Goal: Task Accomplishment & Management: Complete application form

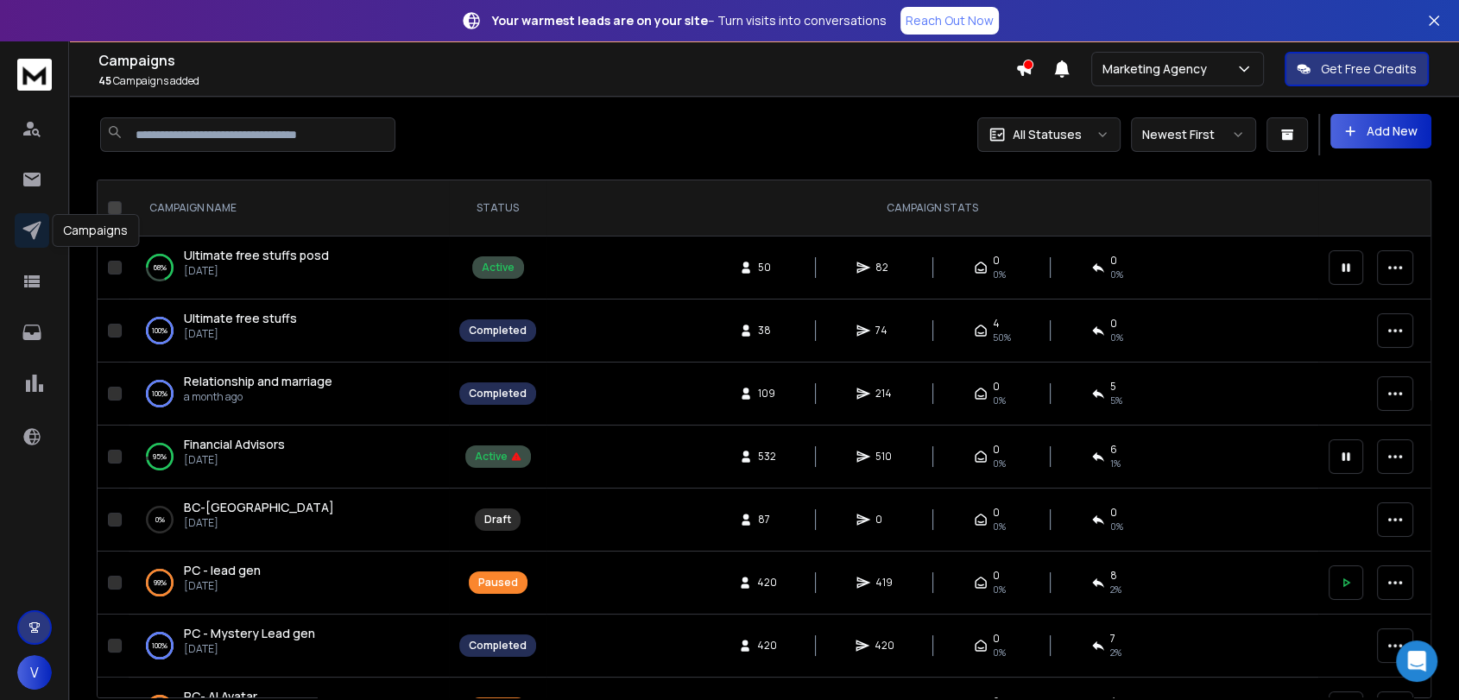
click at [38, 223] on icon at bounding box center [31, 230] width 18 height 18
click at [35, 167] on link at bounding box center [32, 179] width 35 height 35
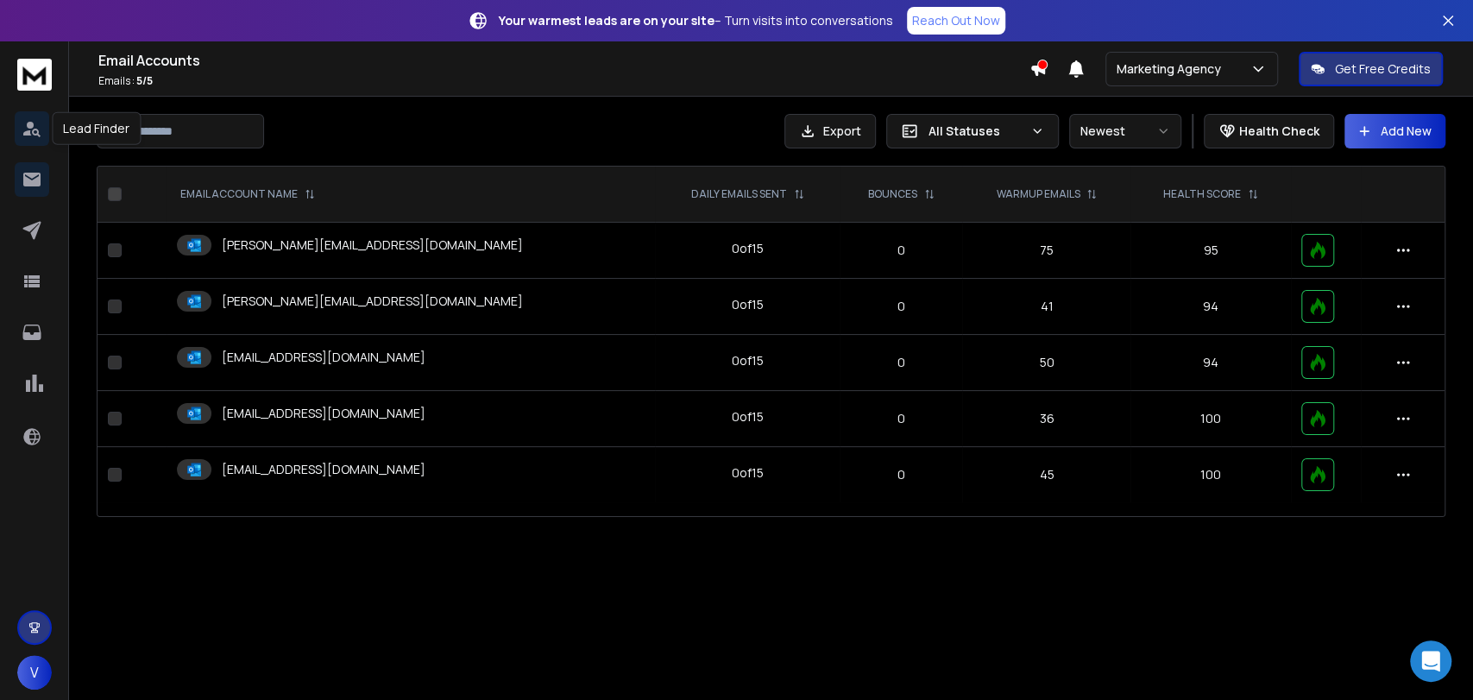
click at [41, 125] on icon at bounding box center [32, 128] width 21 height 21
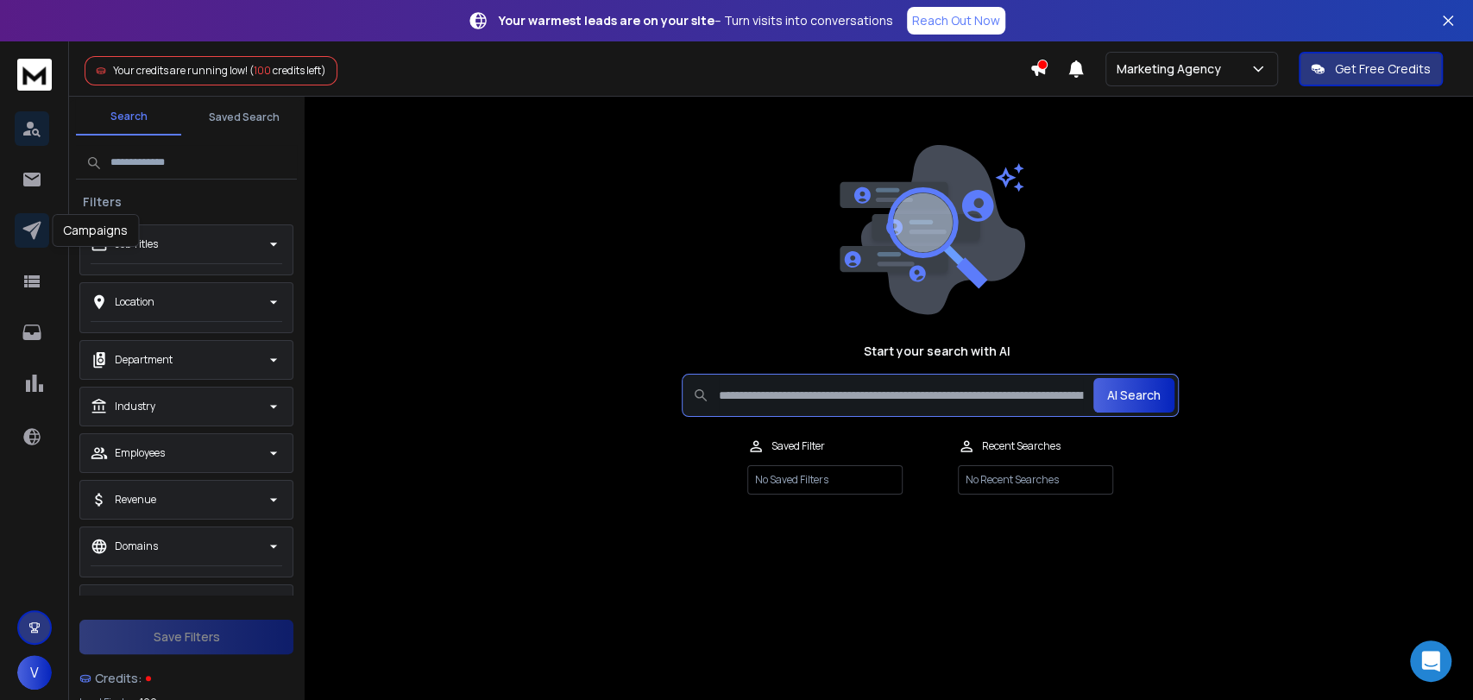
click at [33, 230] on icon at bounding box center [32, 230] width 21 height 21
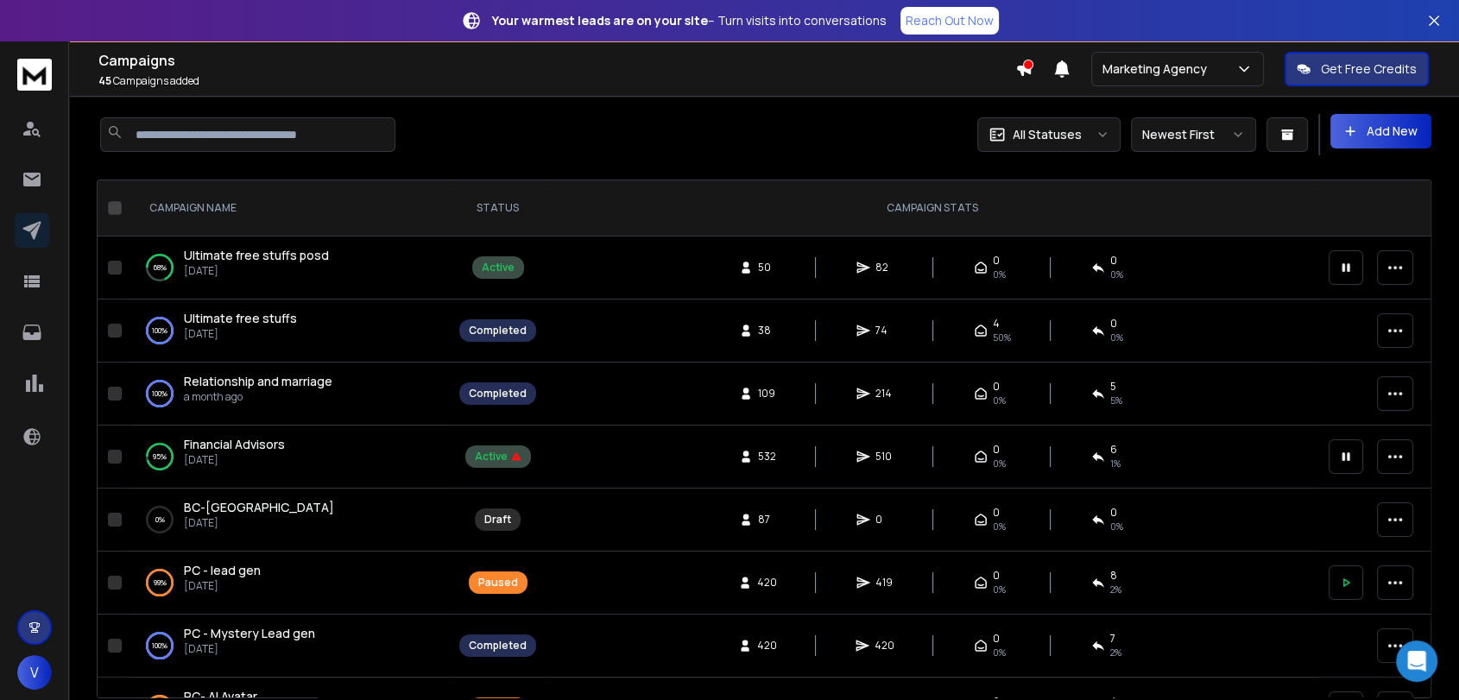
click at [1391, 129] on button "Add New" at bounding box center [1380, 131] width 101 height 35
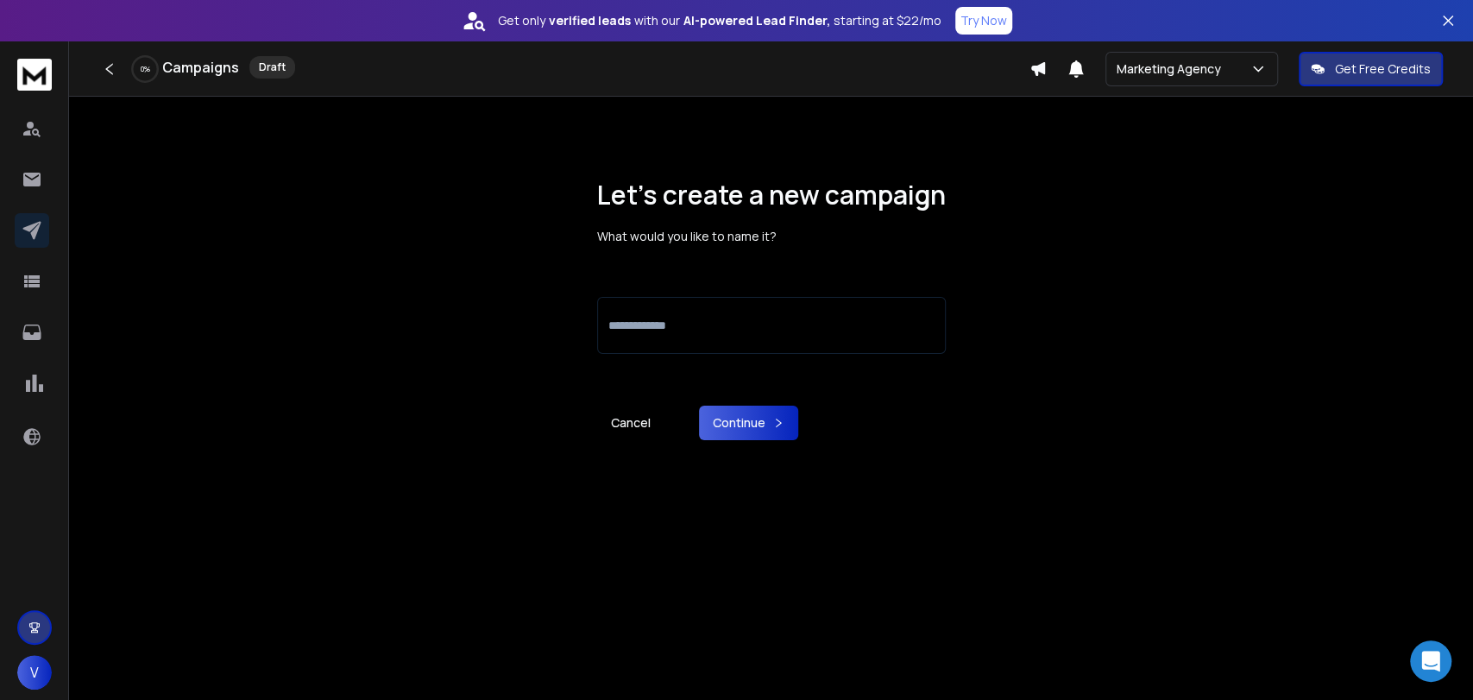
click at [727, 325] on input at bounding box center [771, 325] width 349 height 57
type input "**********"
click at [777, 423] on icon "submit" at bounding box center [779, 423] width 12 height 12
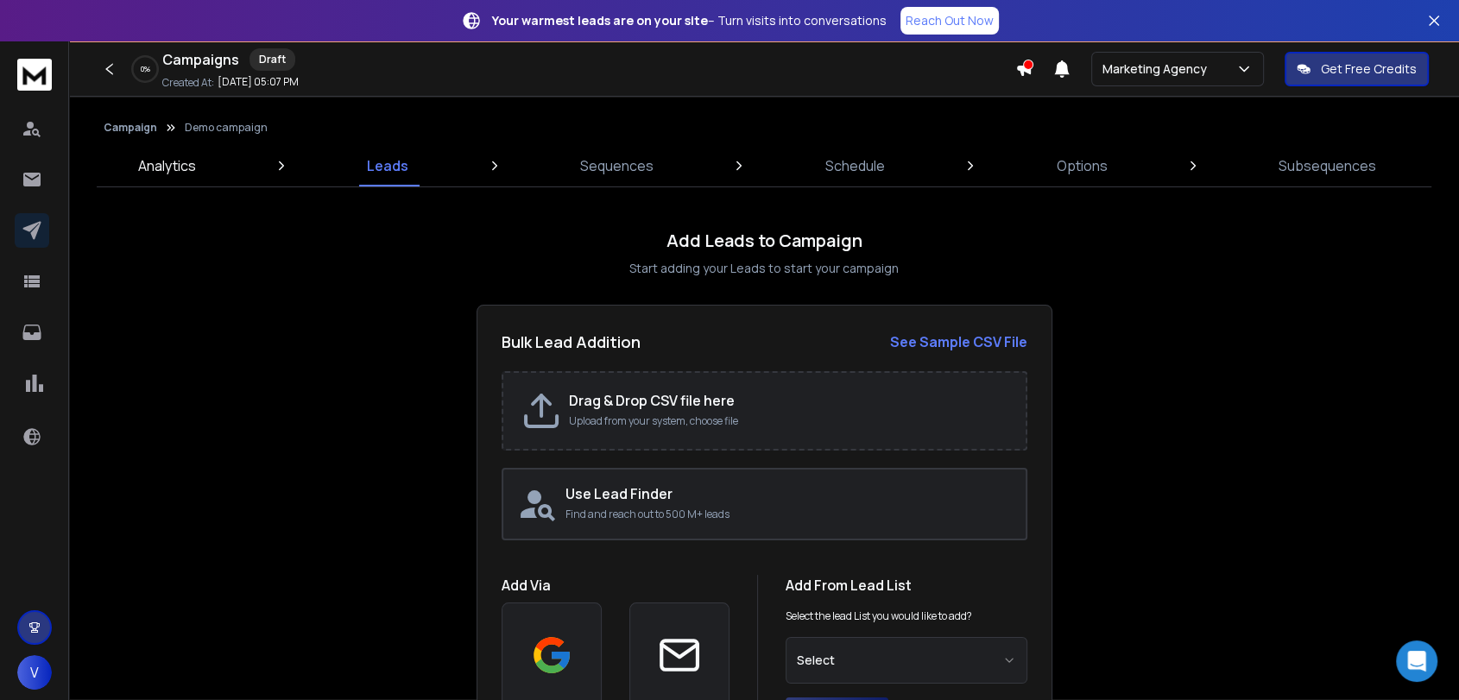
click at [164, 170] on p "Analytics" at bounding box center [167, 165] width 58 height 21
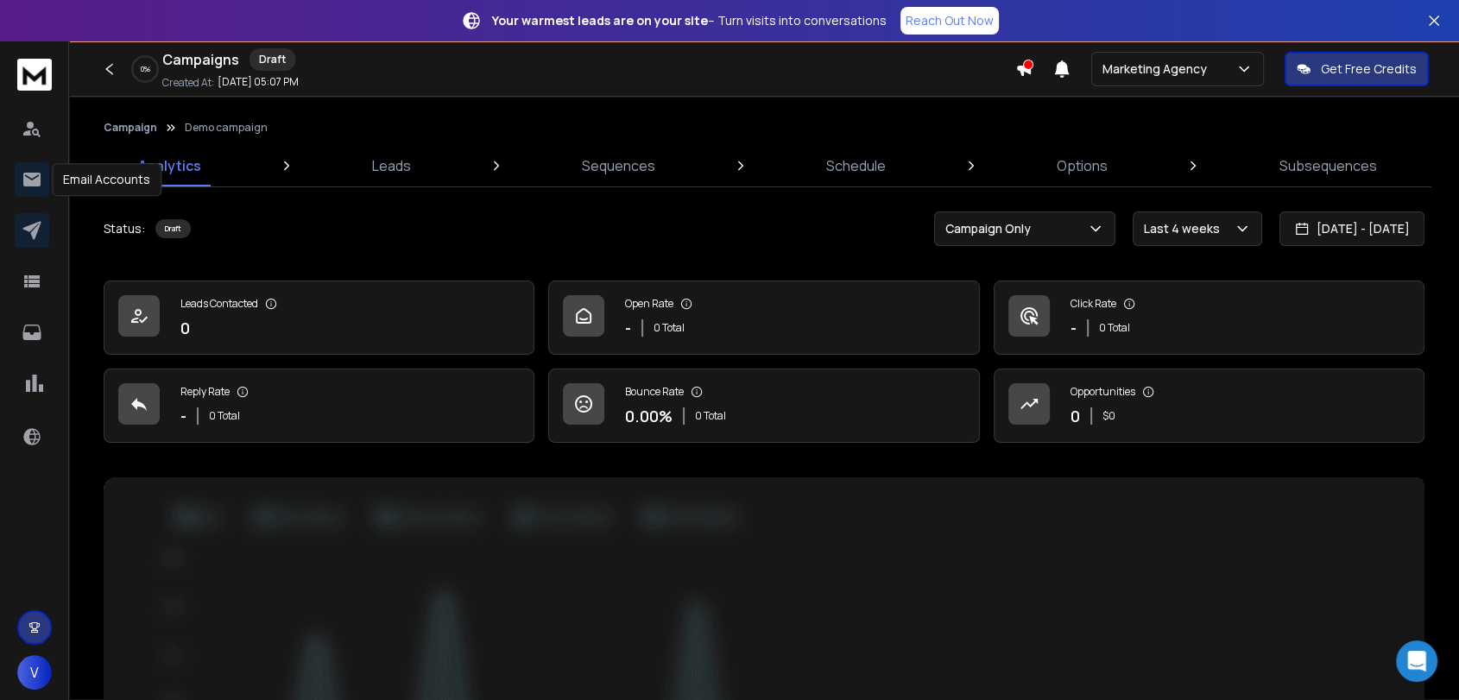
click at [34, 177] on icon at bounding box center [32, 179] width 21 height 21
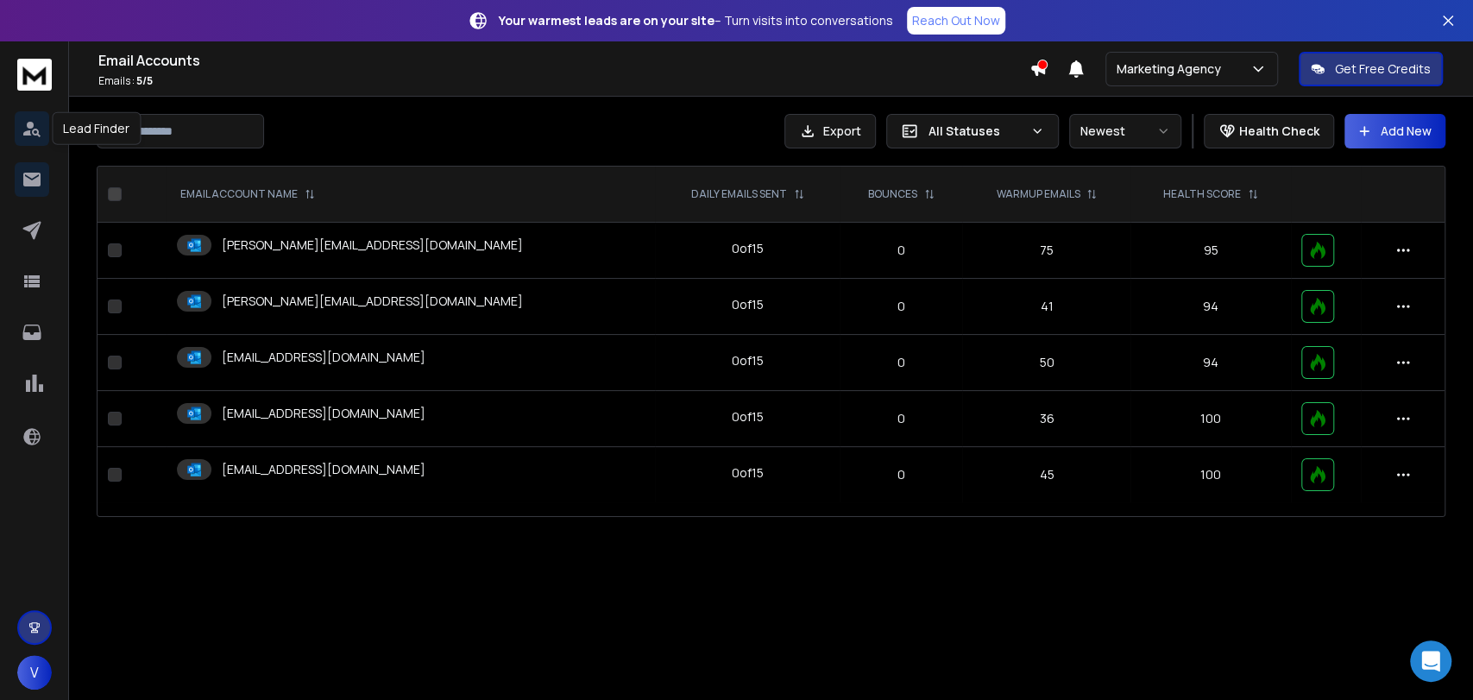
click at [35, 133] on icon at bounding box center [31, 133] width 17 height 9
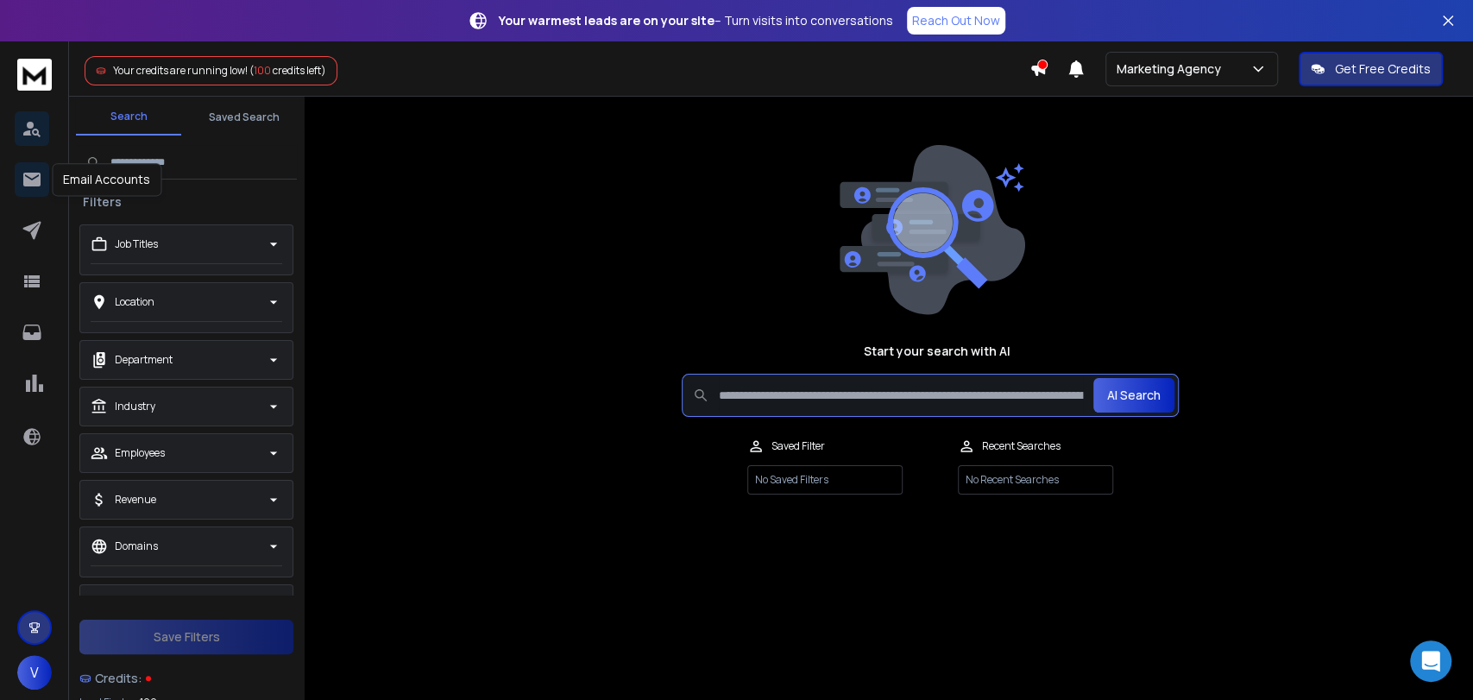
click at [34, 176] on icon at bounding box center [31, 180] width 17 height 14
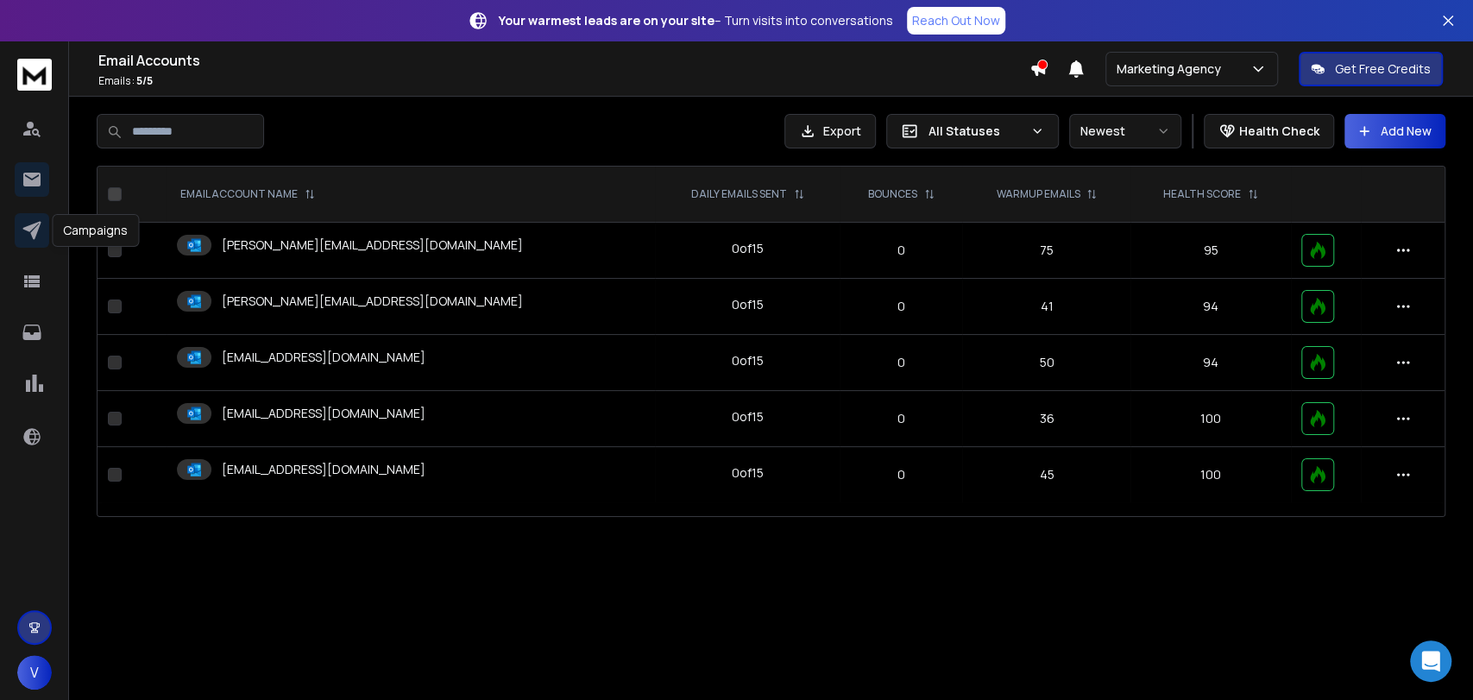
click at [28, 236] on icon at bounding box center [32, 230] width 21 height 21
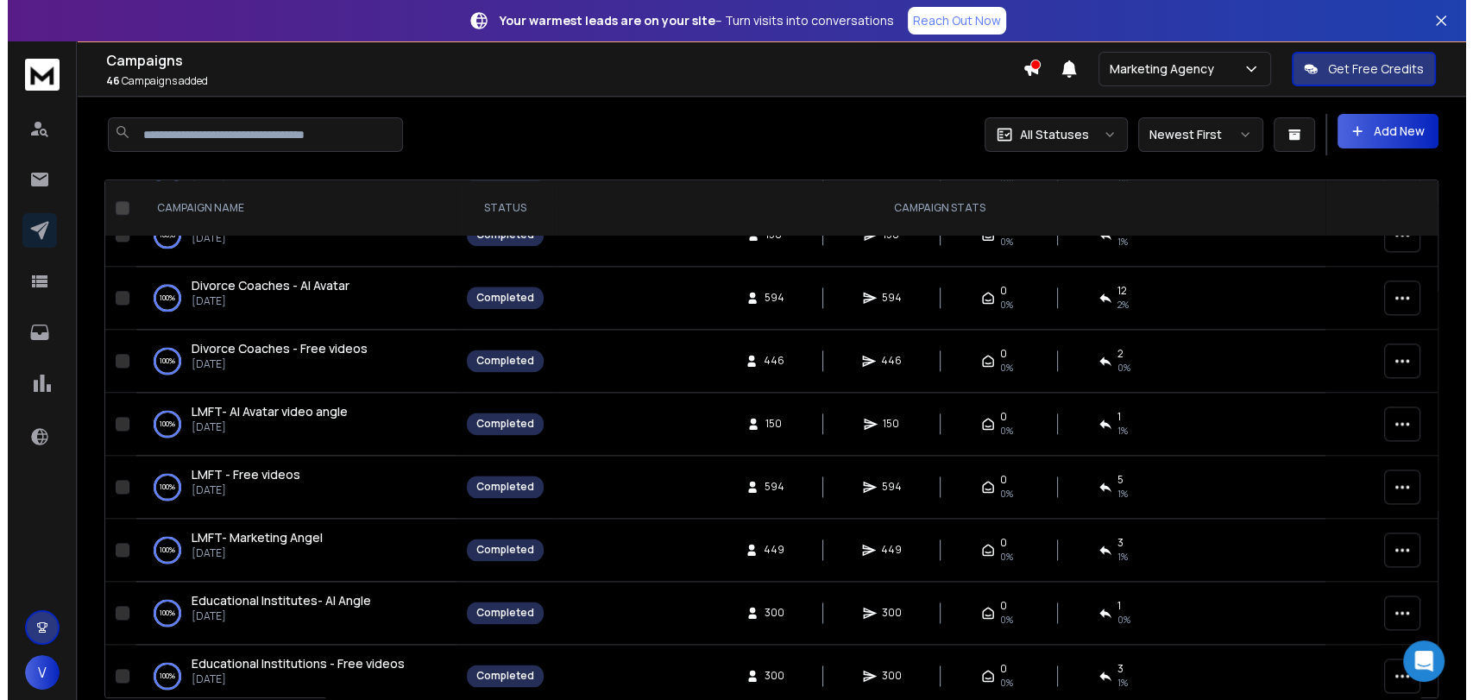
scroll to position [2445, 0]
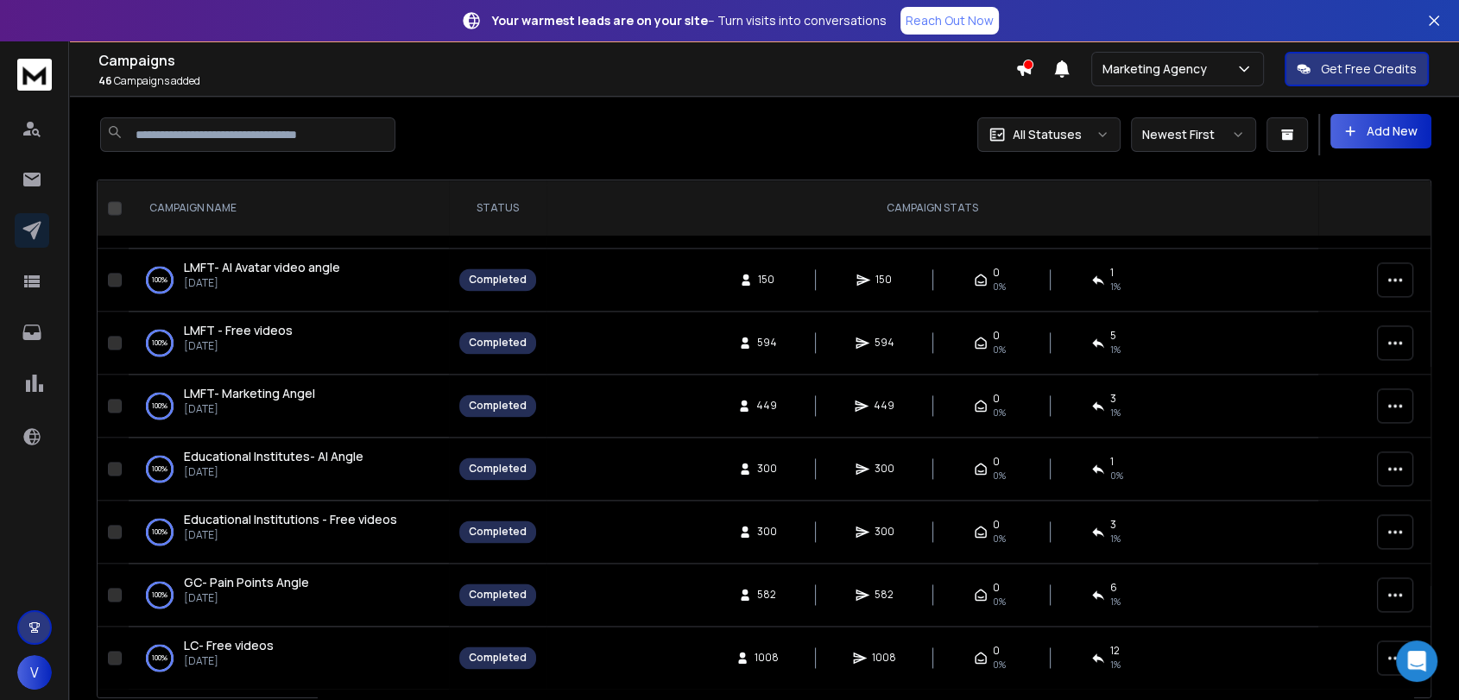
click at [226, 639] on span "LC- Free videos" at bounding box center [229, 645] width 90 height 16
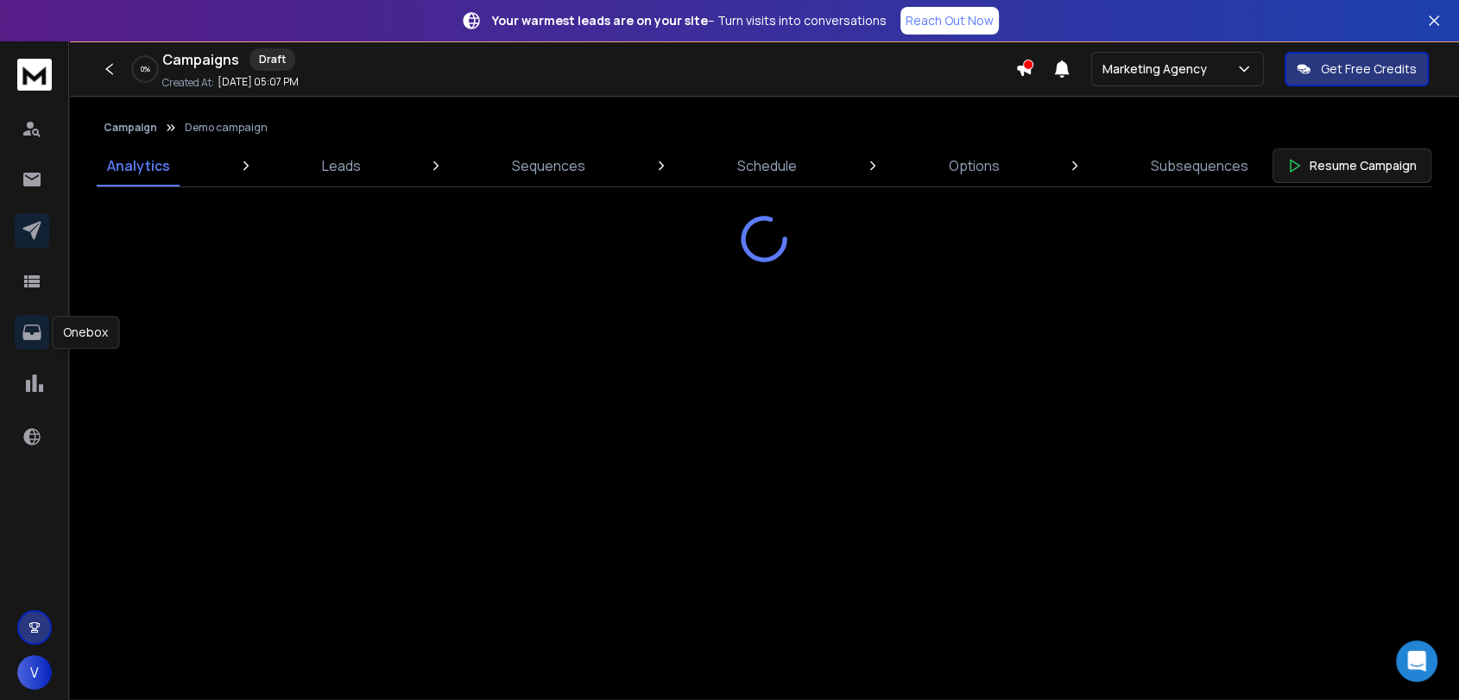
click at [32, 340] on icon at bounding box center [31, 333] width 18 height 16
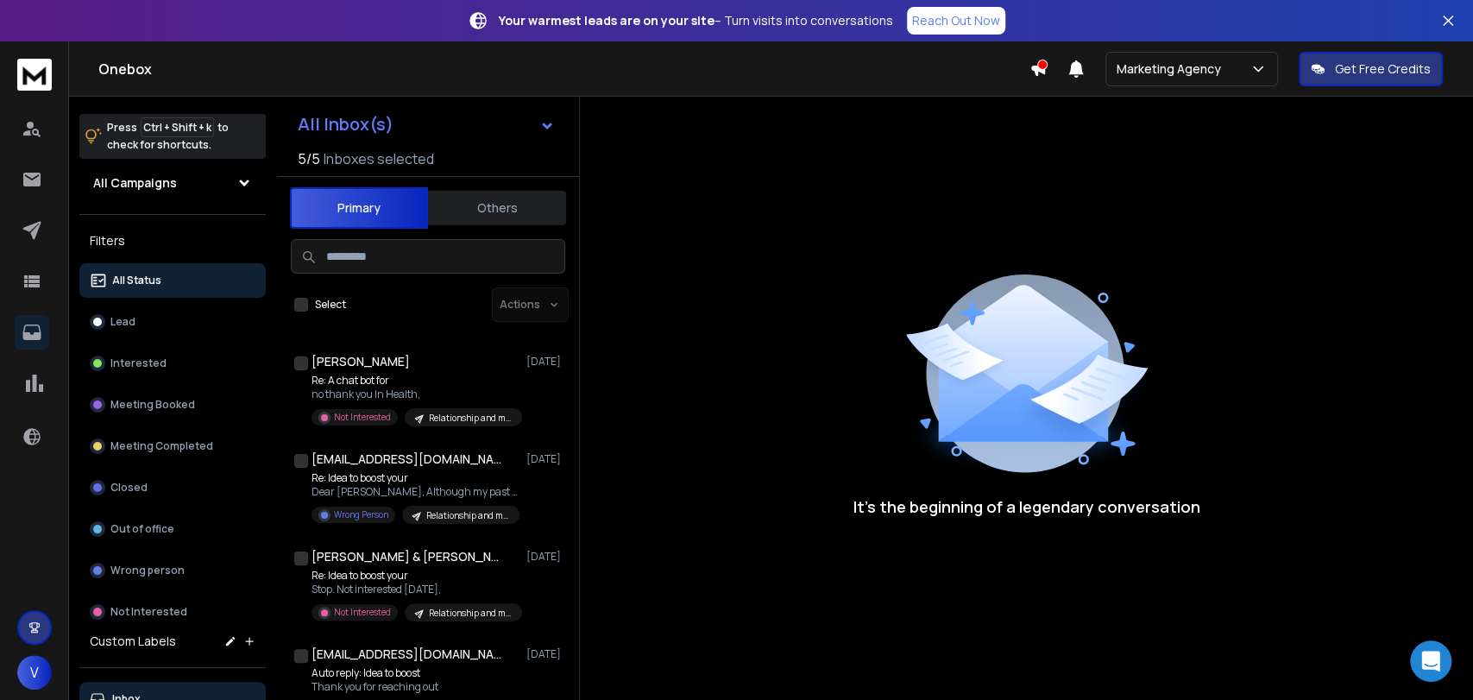
click at [383, 255] on input at bounding box center [428, 256] width 274 height 35
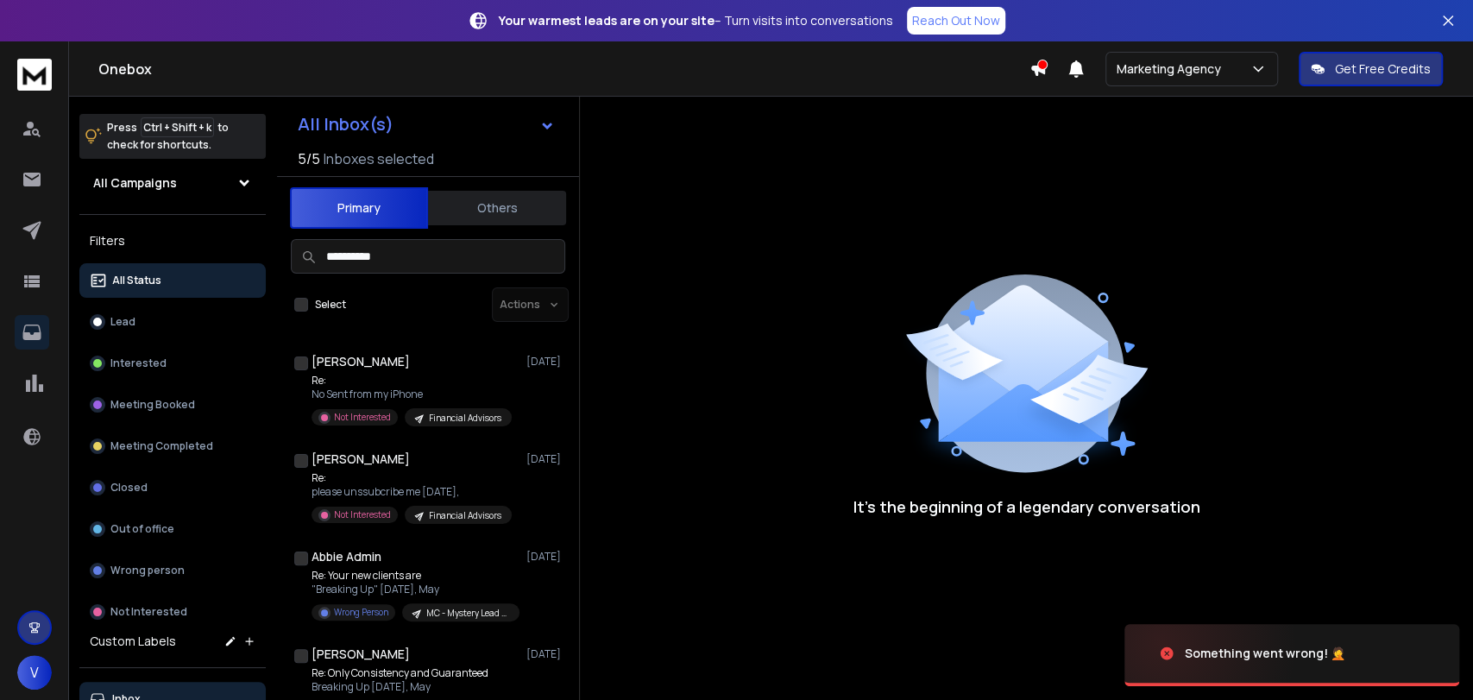
type input "**********"
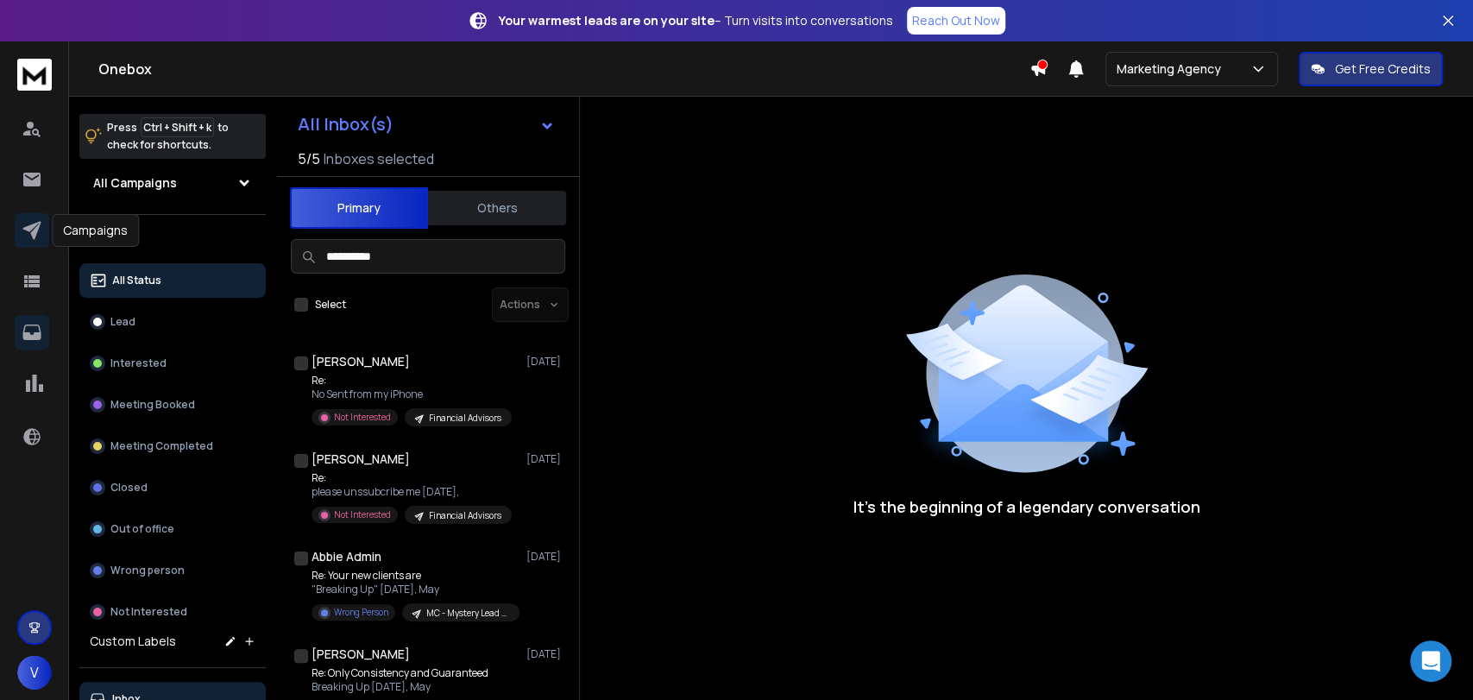
click at [33, 236] on icon at bounding box center [31, 230] width 18 height 18
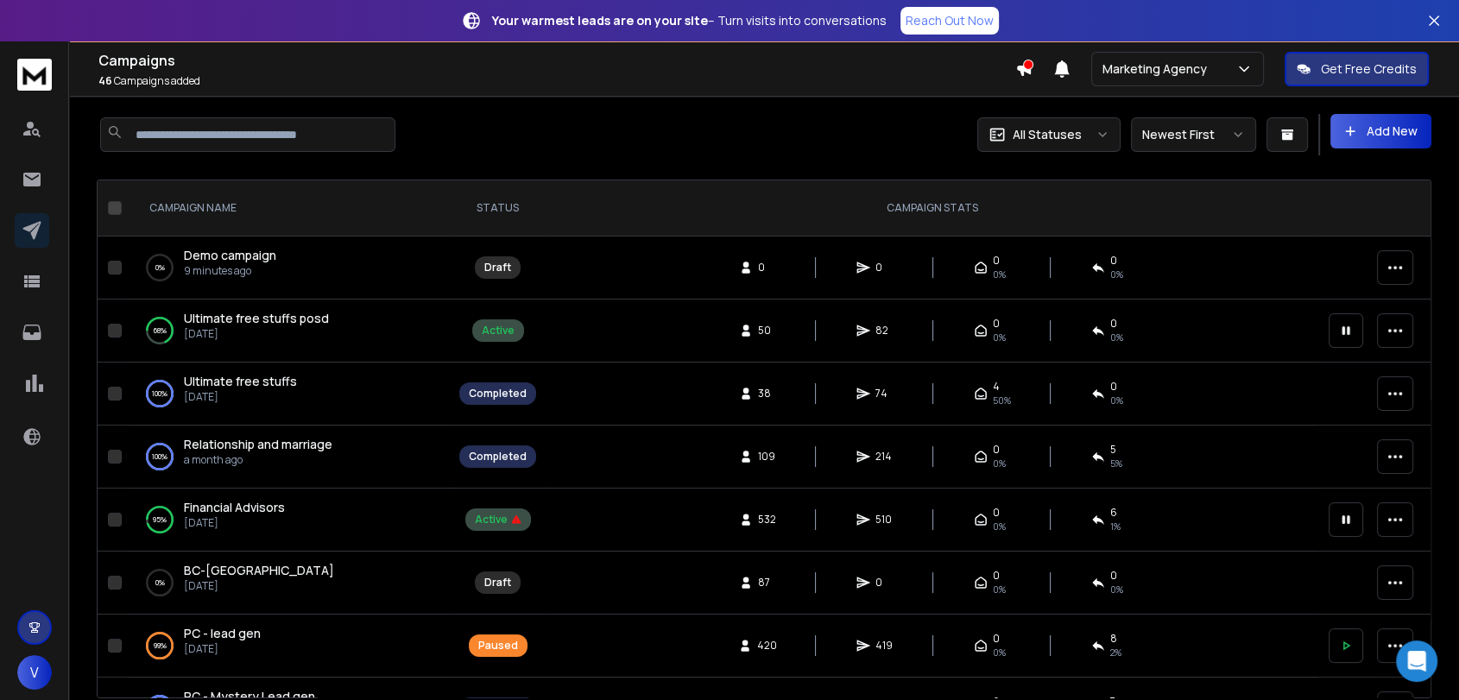
click at [240, 258] on span "Demo campaign" at bounding box center [230, 255] width 92 height 16
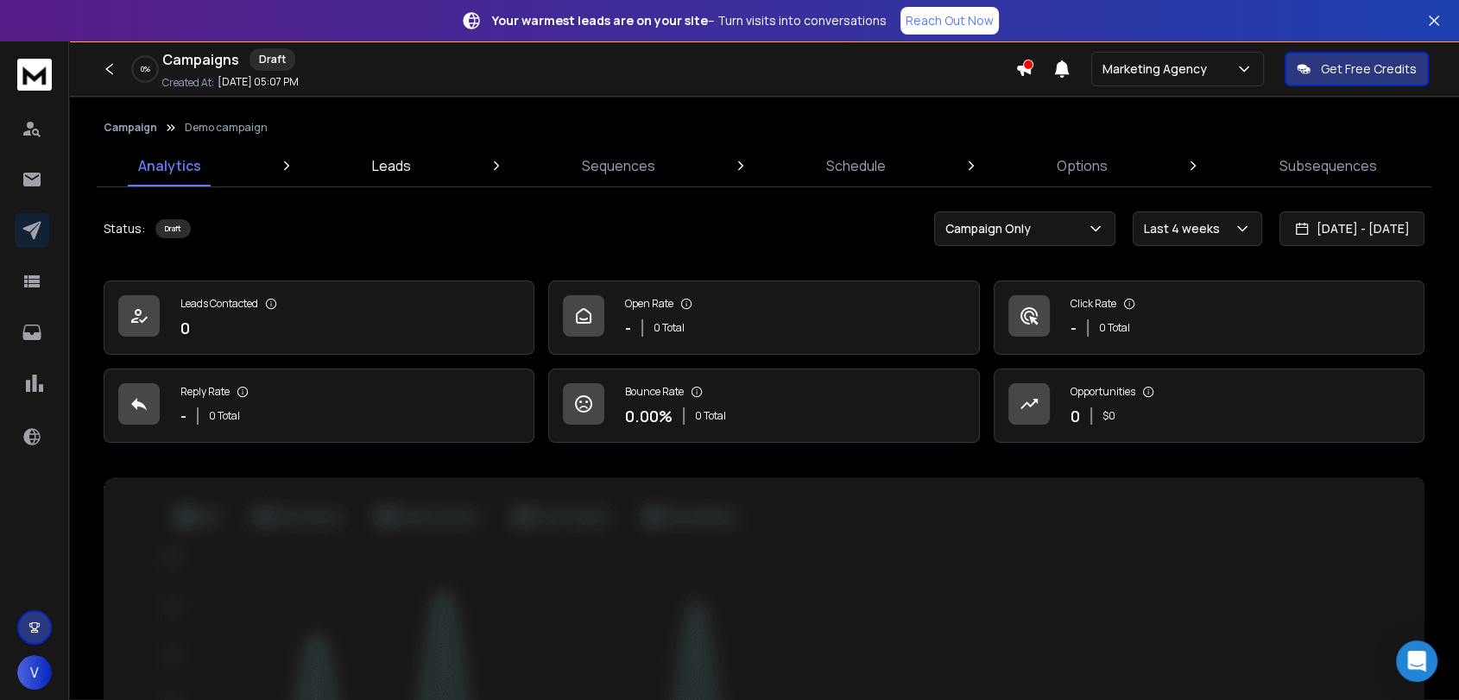
click at [390, 174] on p "Leads" at bounding box center [391, 165] width 39 height 21
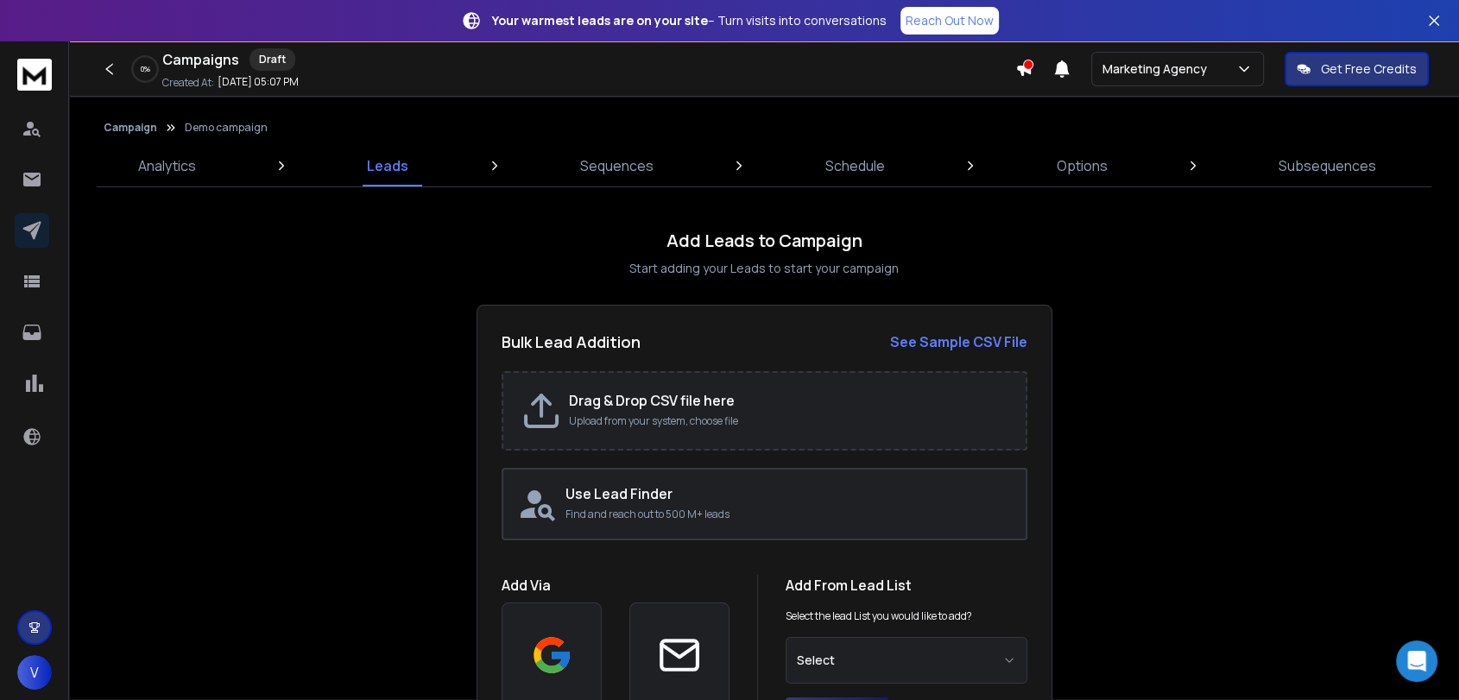
click at [669, 413] on div "Drag & Drop CSV file here Upload from your system, choose file" at bounding box center [788, 410] width 439 height 41
type input "**********"
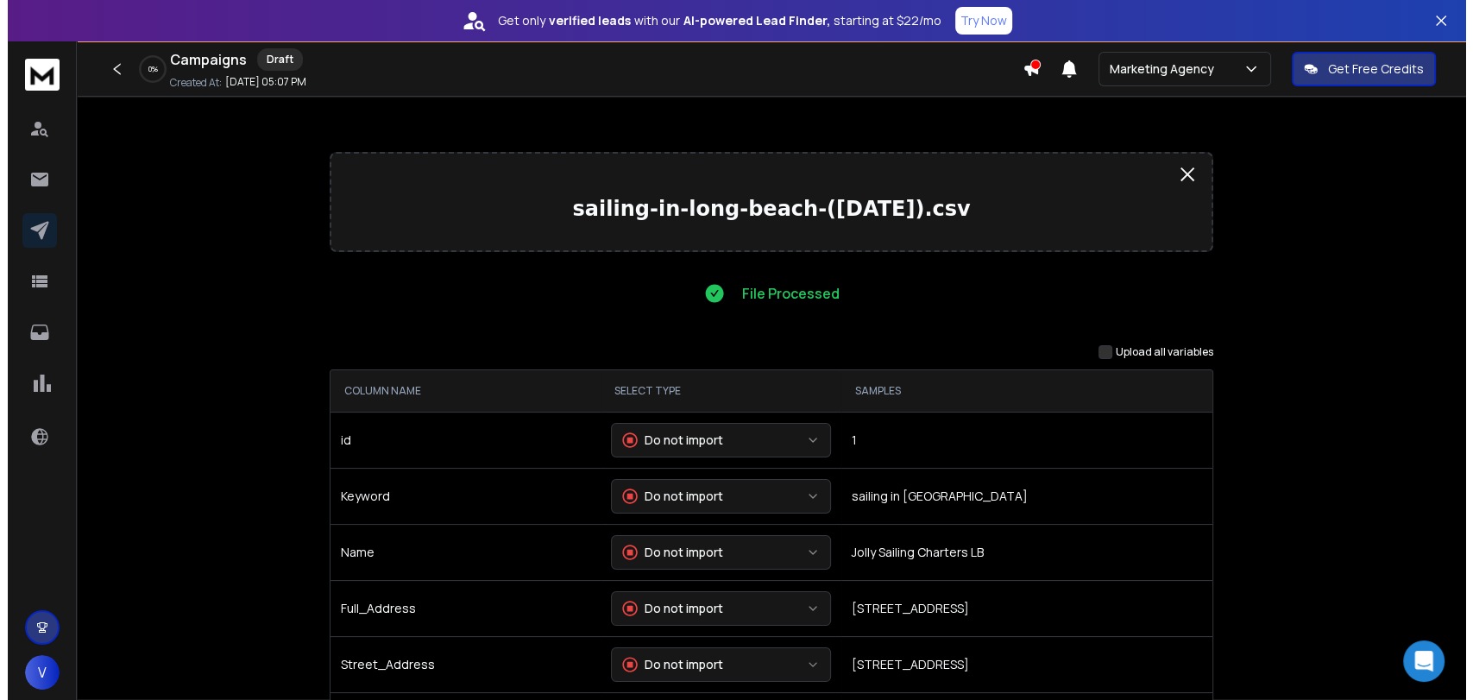
scroll to position [96, 0]
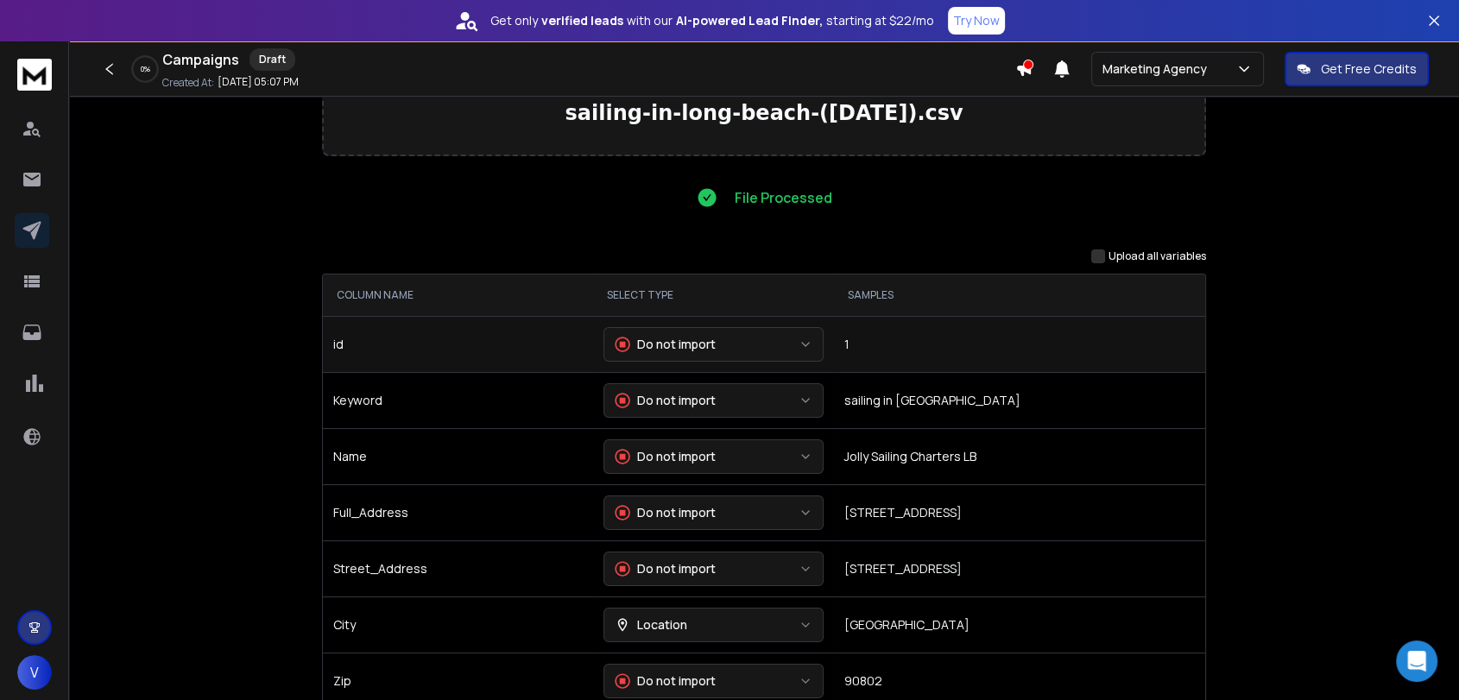
click at [707, 356] on button "Do not import" at bounding box center [713, 344] width 220 height 35
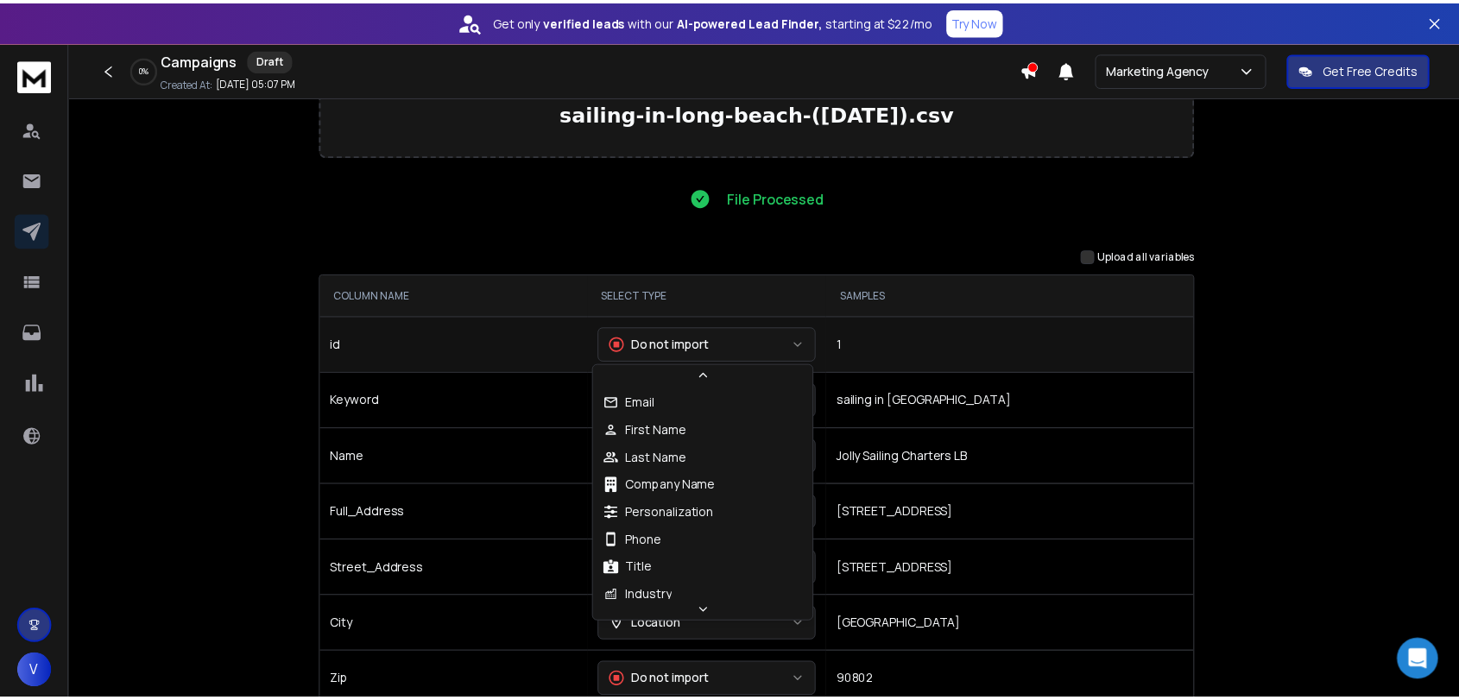
scroll to position [173, 0]
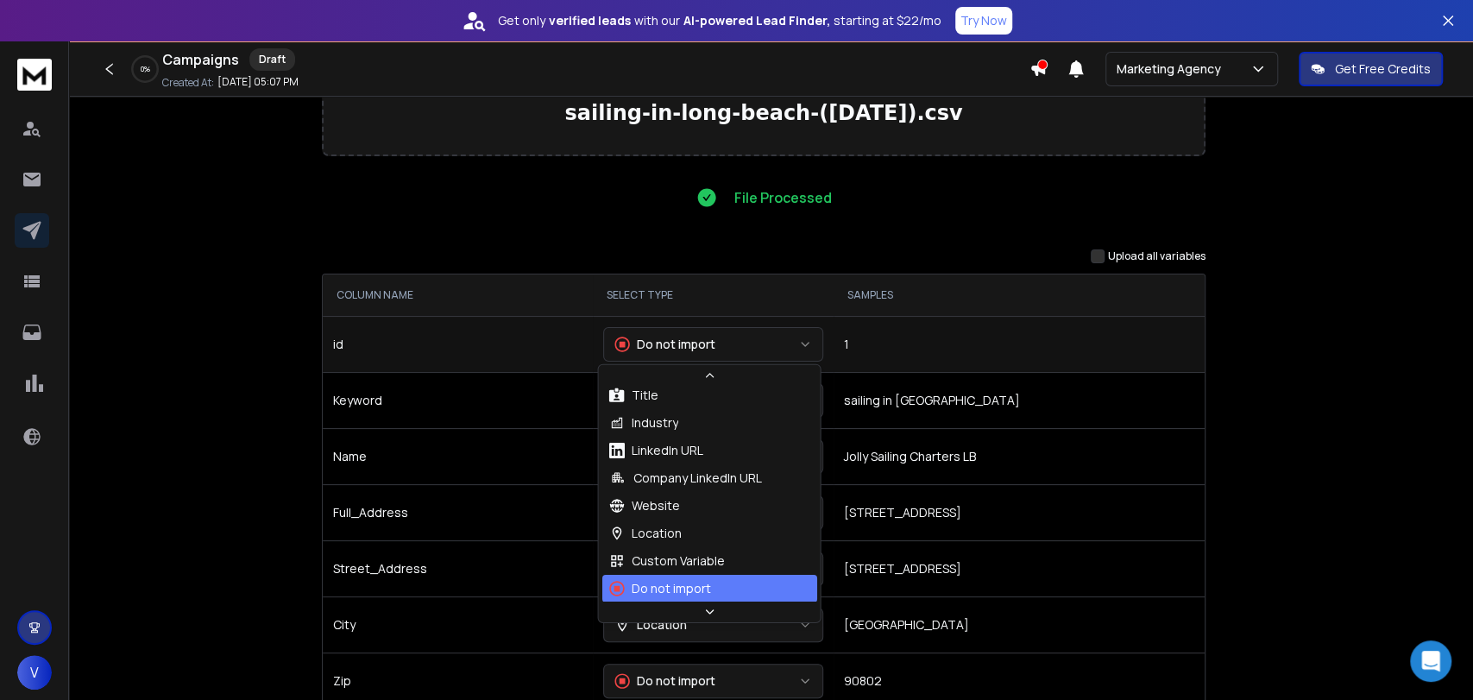
click at [707, 350] on div "Do not import" at bounding box center [665, 344] width 101 height 17
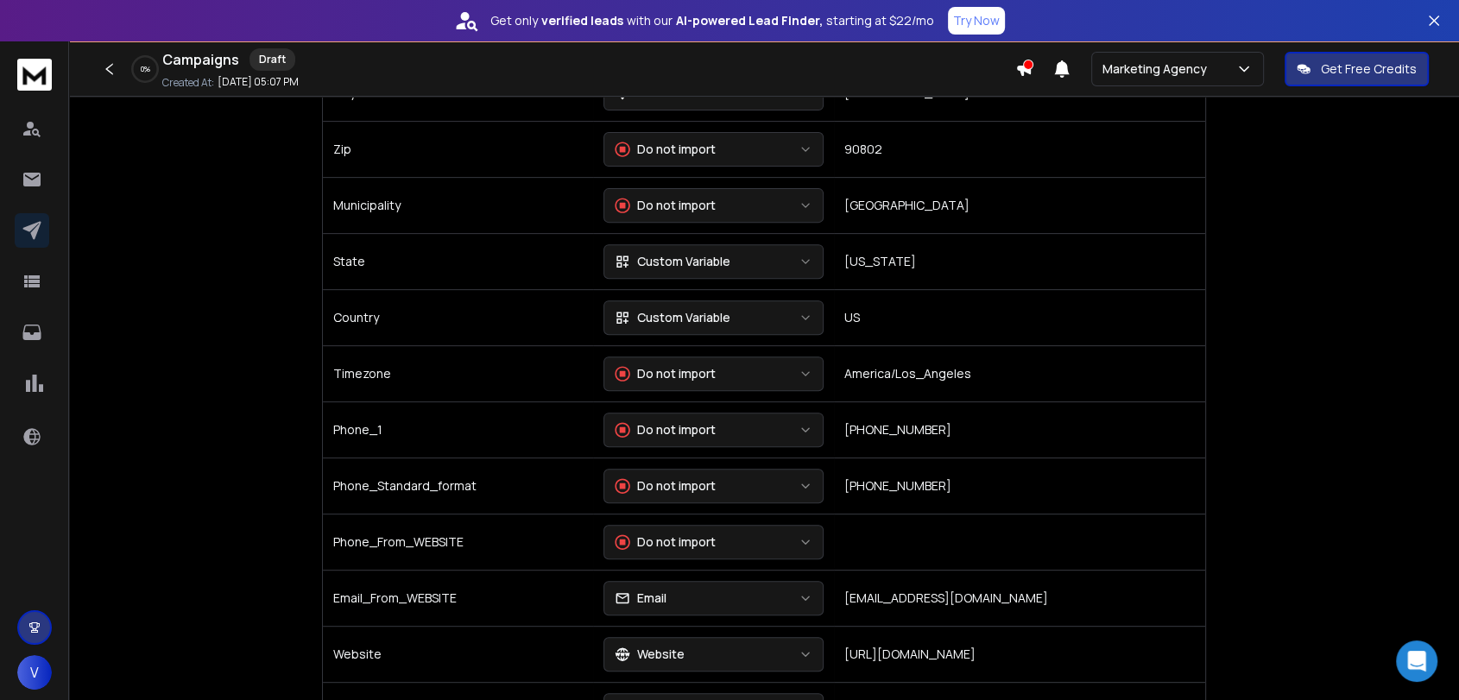
scroll to position [783, 0]
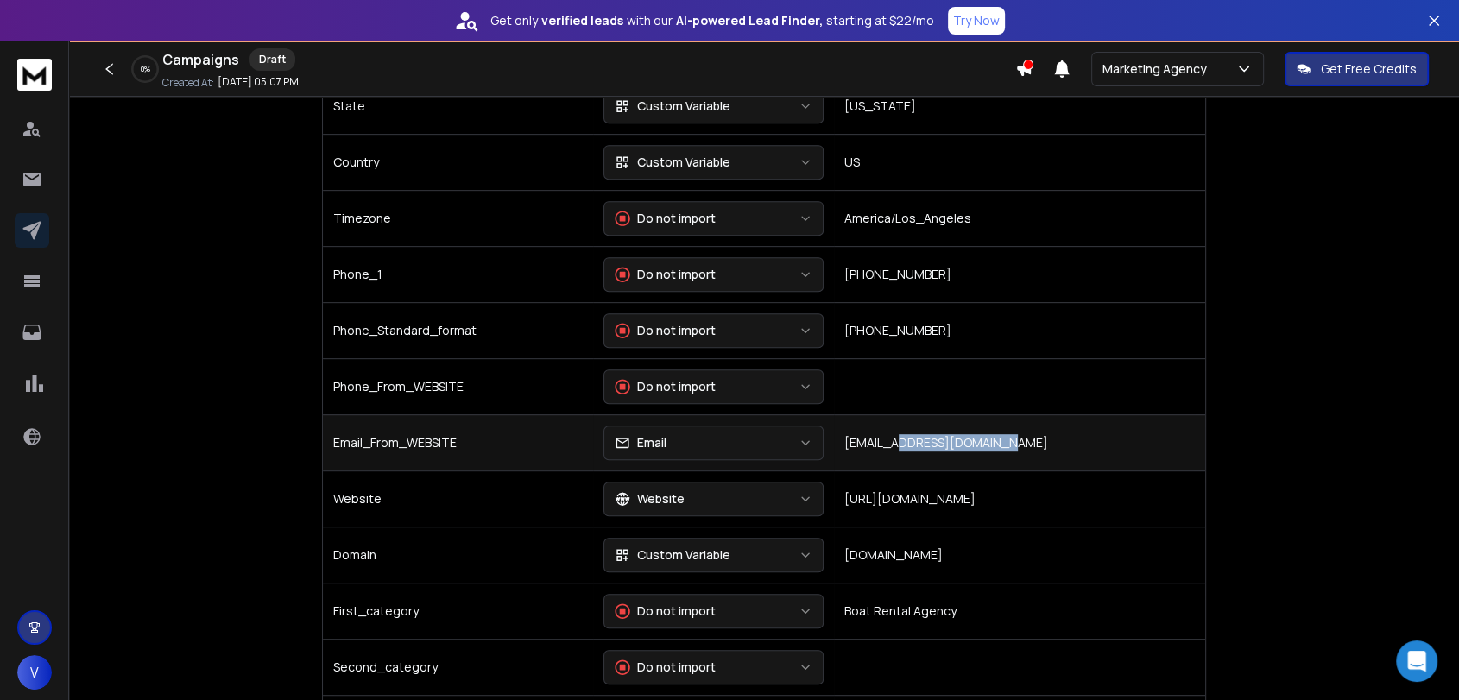
drag, startPoint x: 877, startPoint y: 437, endPoint x: 976, endPoint y: 450, distance: 100.1
click at [976, 450] on td "[EMAIL_ADDRESS][DOMAIN_NAME]" at bounding box center [1019, 442] width 371 height 56
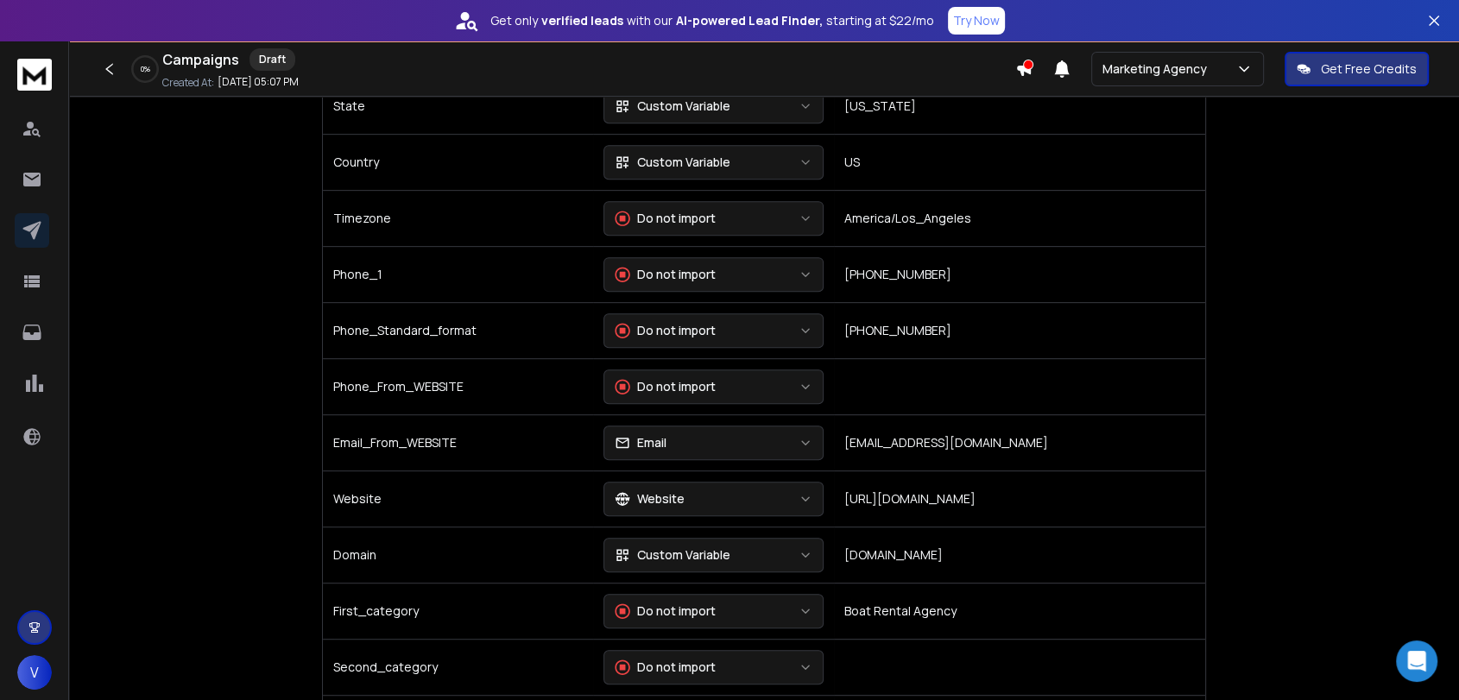
click at [62, 422] on div "V" at bounding box center [34, 373] width 69 height 665
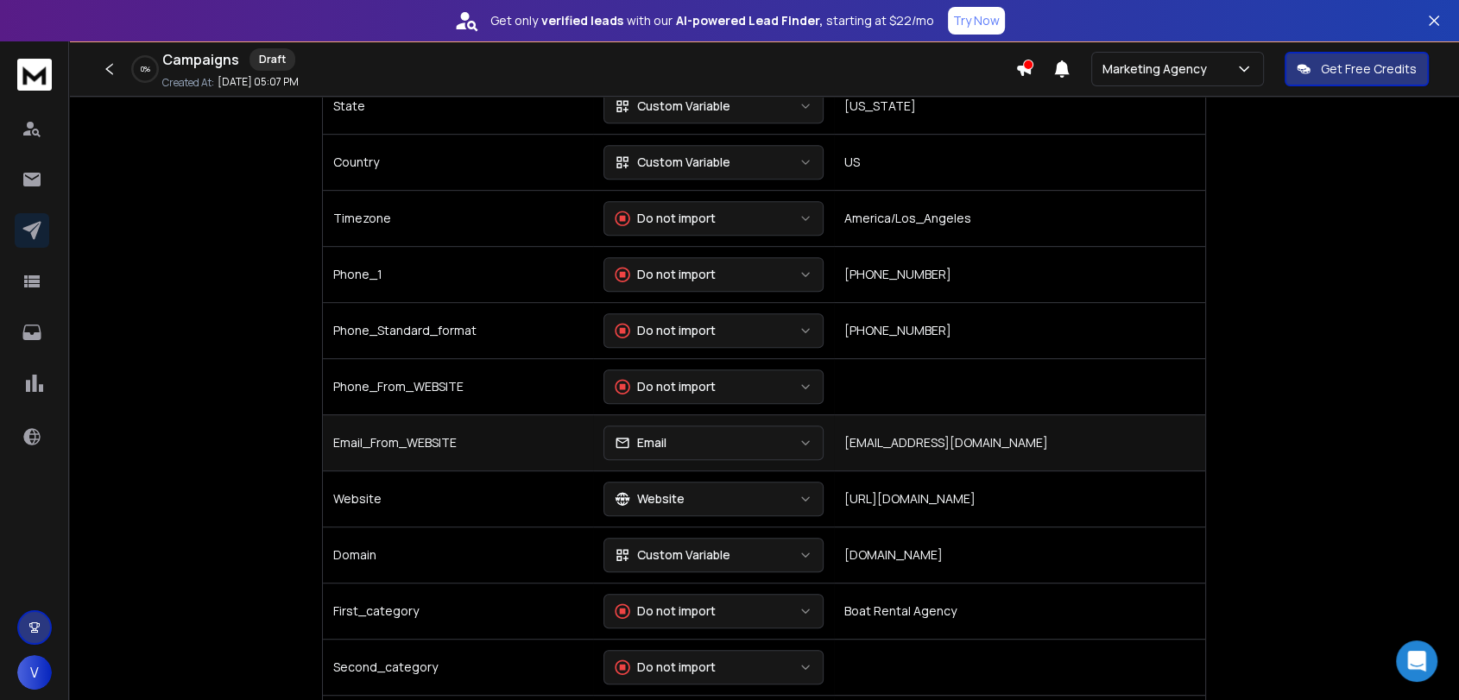
click at [703, 441] on button "Email" at bounding box center [713, 443] width 220 height 35
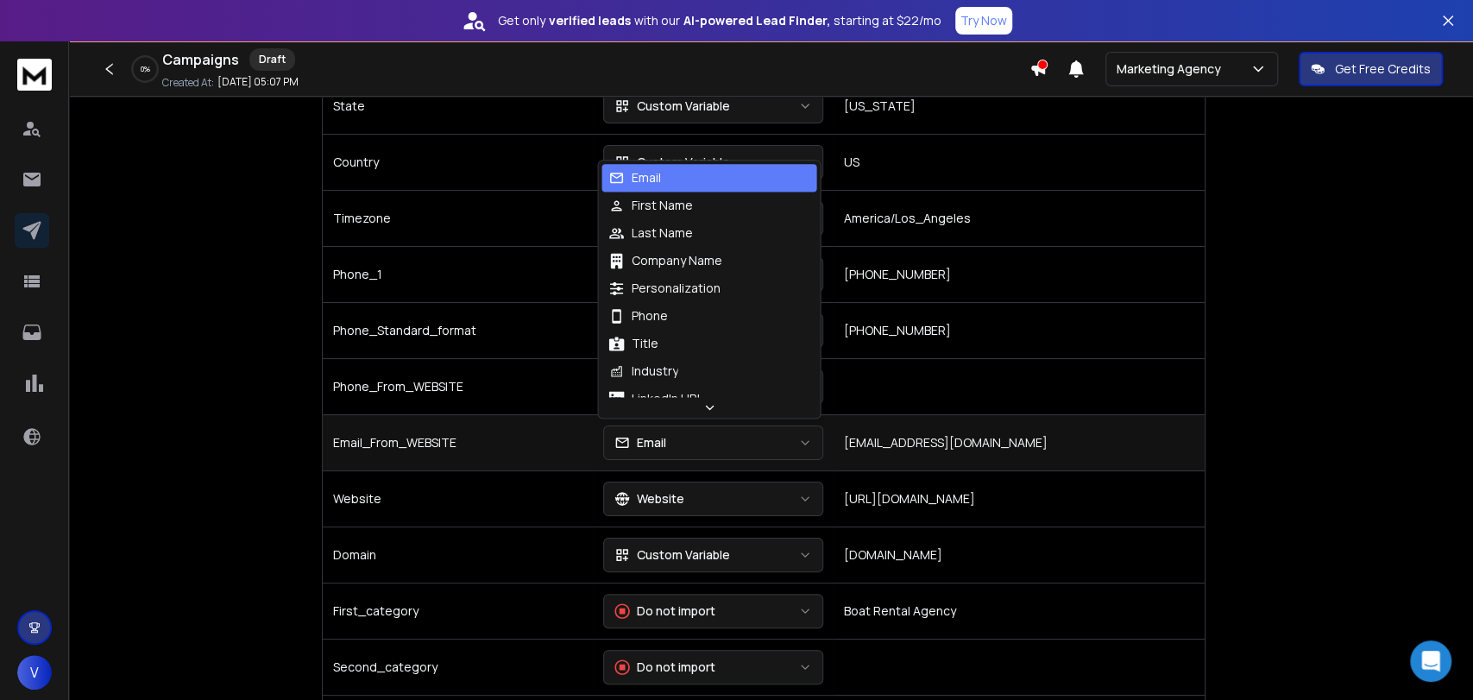
click at [703, 441] on button "Email" at bounding box center [713, 443] width 220 height 35
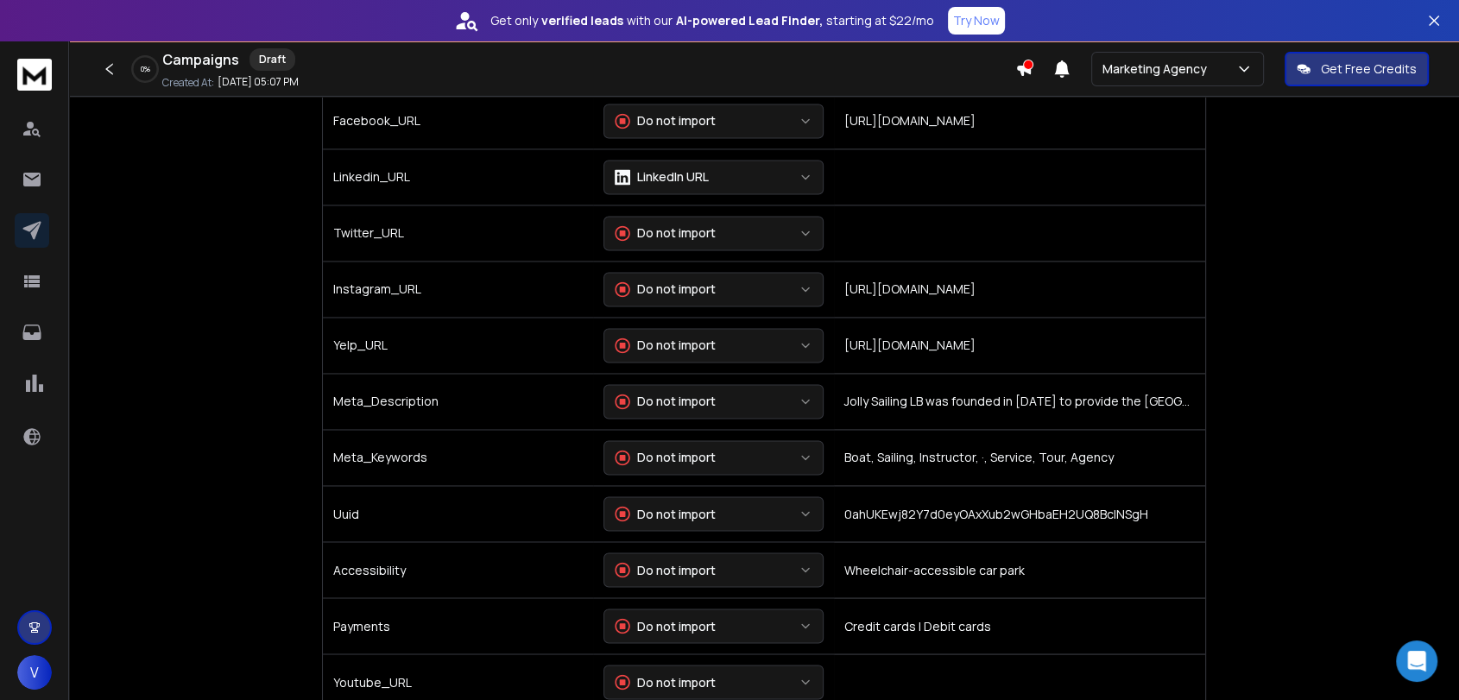
scroll to position [3276, 0]
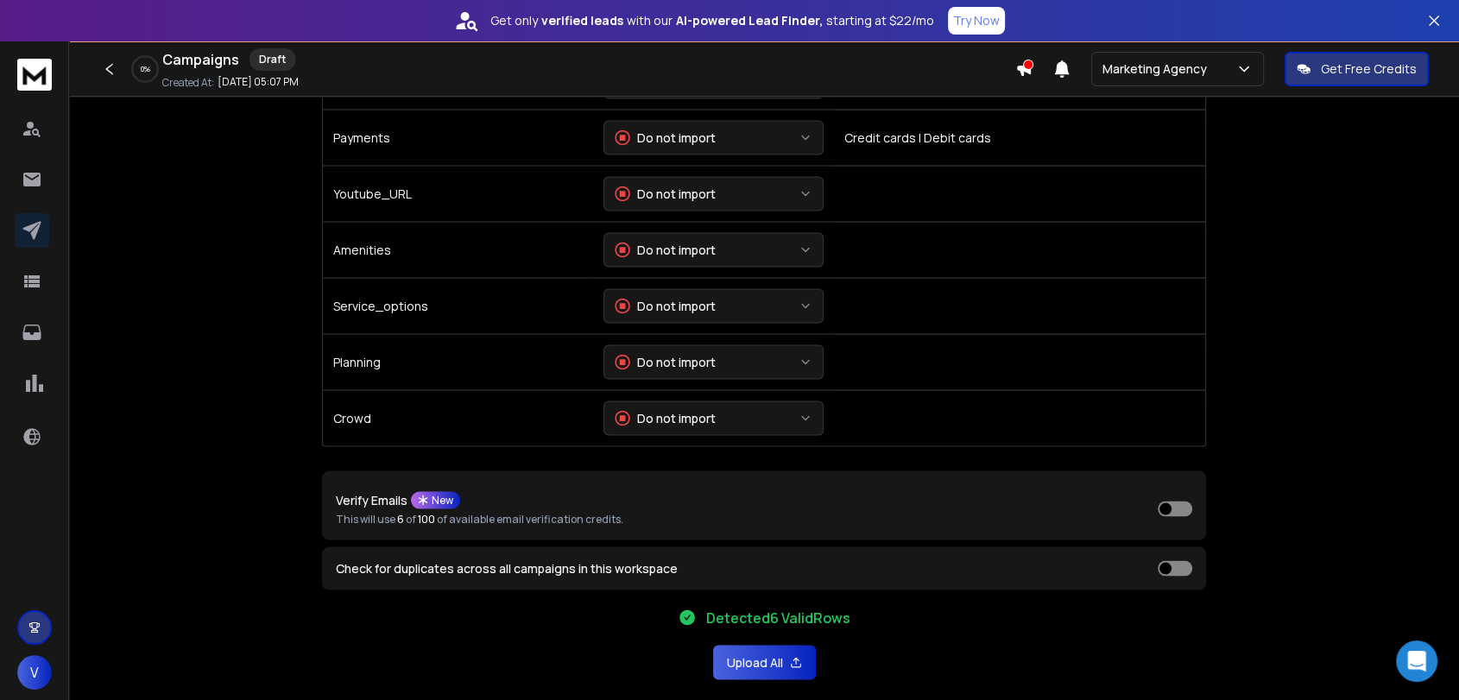
click at [688, 613] on icon at bounding box center [687, 617] width 16 height 16
click at [1181, 563] on button "Check for duplicates across all campaigns in this workspace" at bounding box center [1174, 568] width 35 height 16
click at [1169, 562] on button "Check for duplicates across all campaigns in this workspace" at bounding box center [1174, 568] width 35 height 16
click at [766, 655] on button "Upload All" at bounding box center [764, 662] width 103 height 35
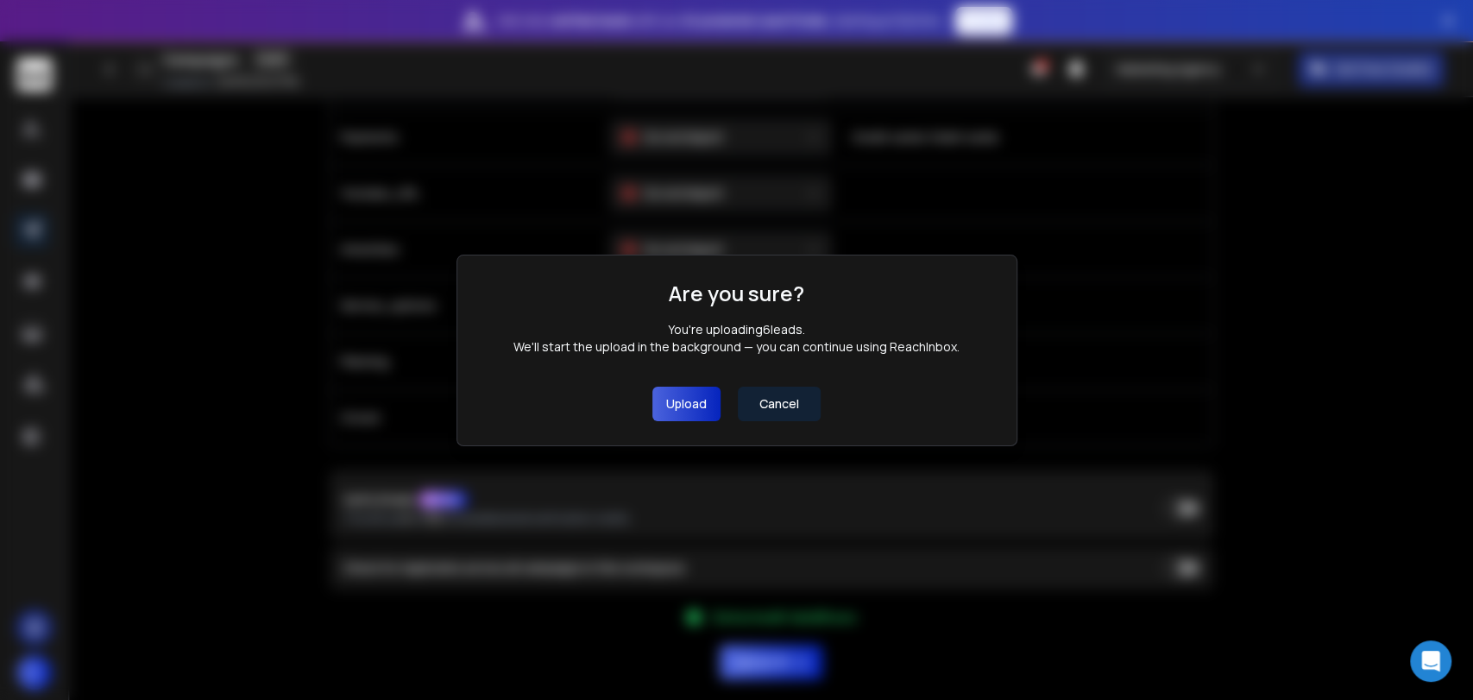
click at [691, 402] on button "Upload" at bounding box center [687, 404] width 68 height 35
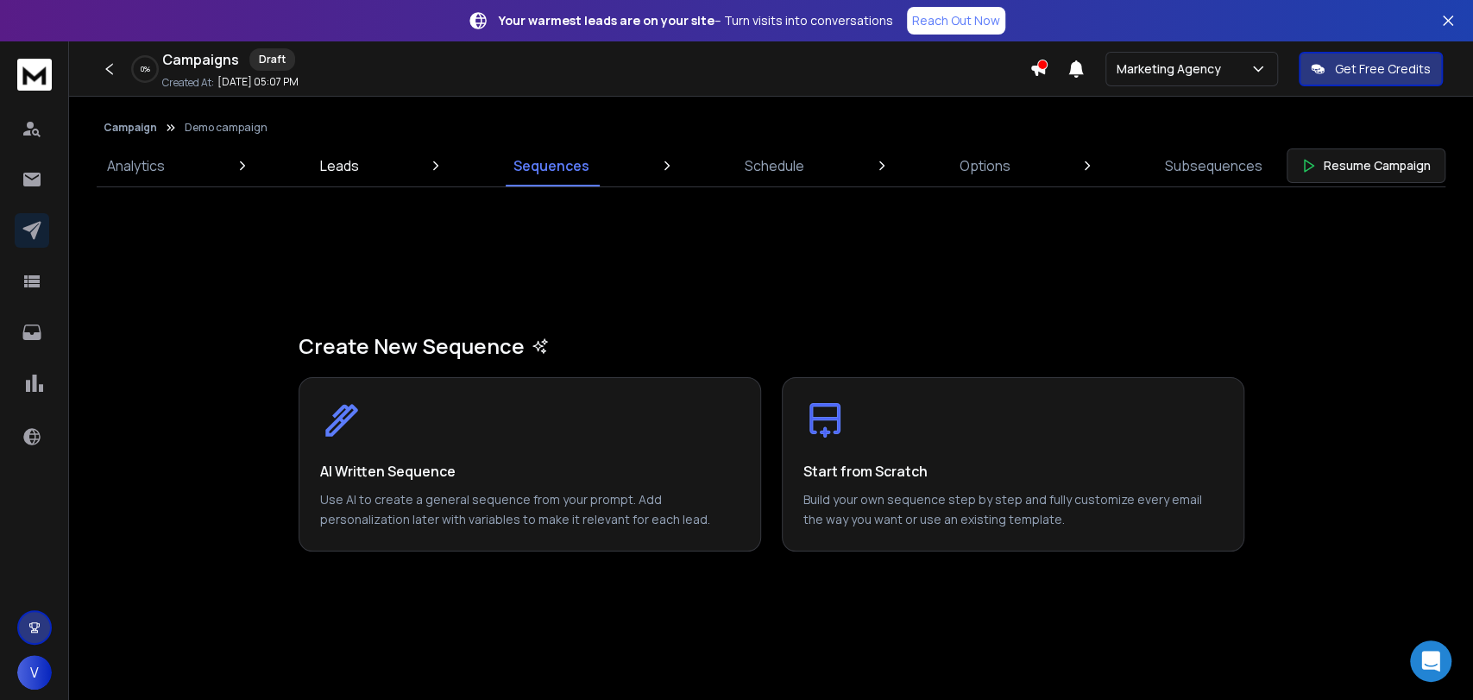
click at [350, 173] on div "Analytics Leads Sequences Schedule Options Subsequences" at bounding box center [685, 165] width 1176 height 41
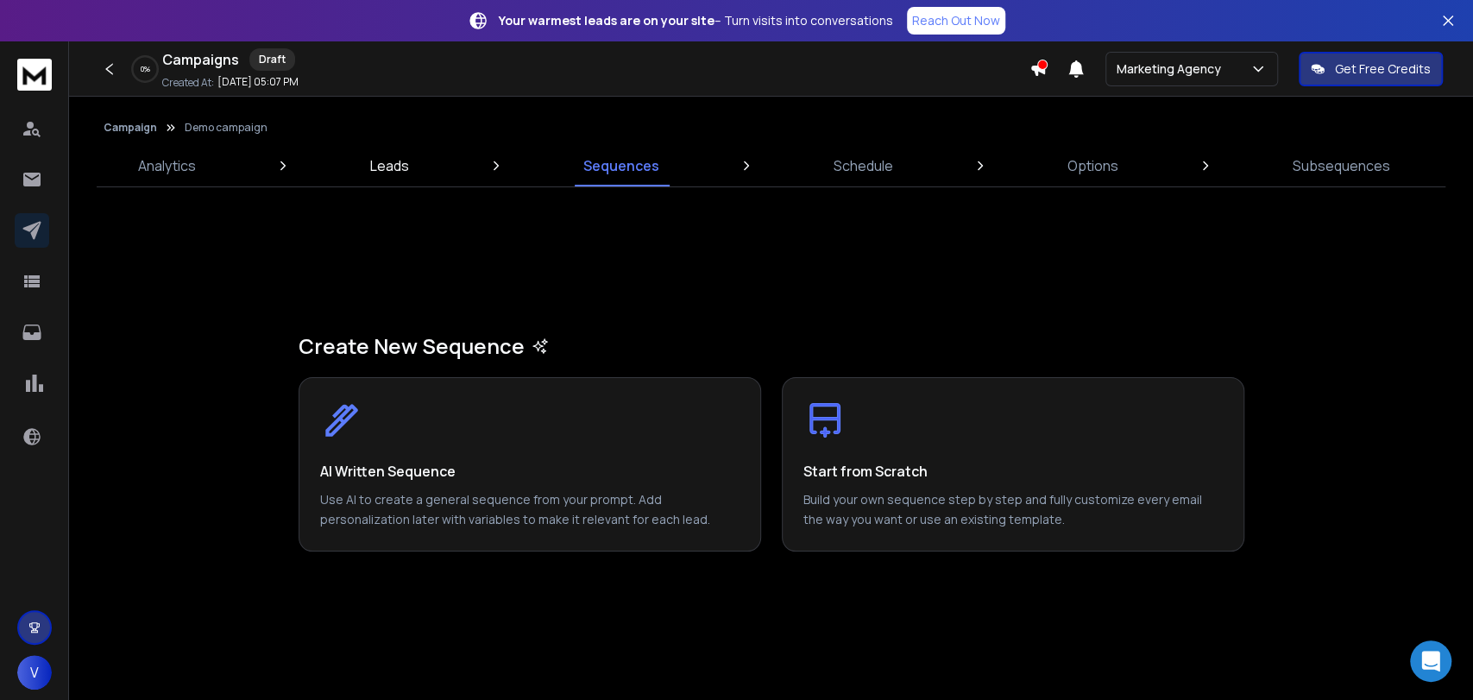
click at [393, 171] on p "Leads" at bounding box center [389, 165] width 39 height 21
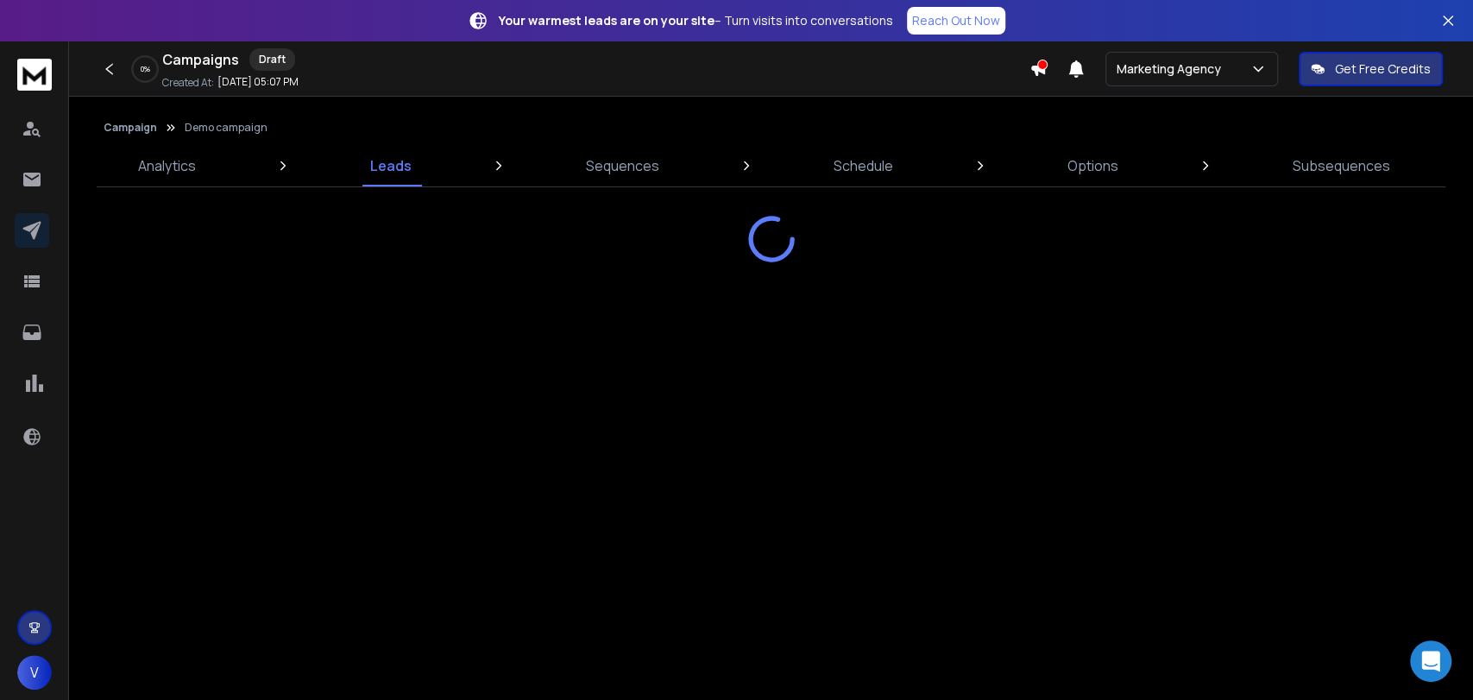
click at [393, 171] on p "Leads" at bounding box center [390, 165] width 41 height 21
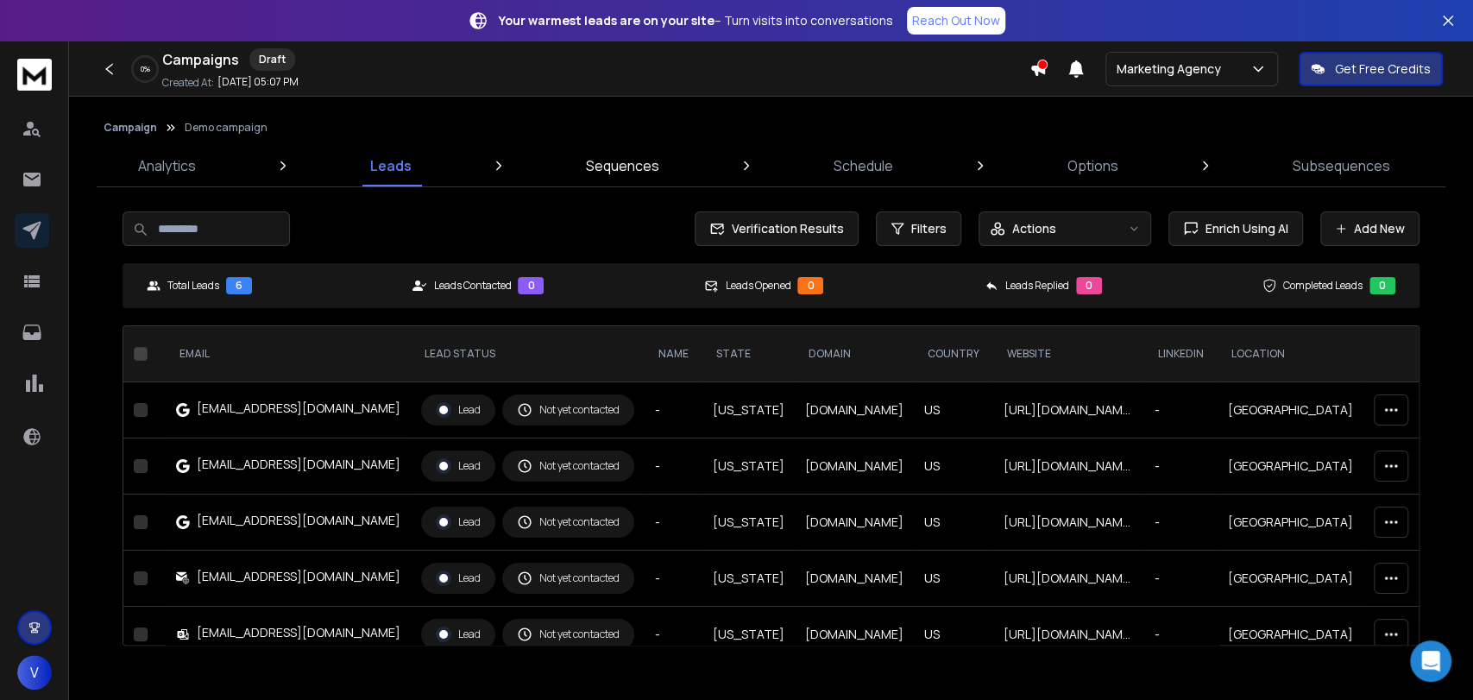
click at [618, 179] on link "Sequences" at bounding box center [623, 165] width 94 height 41
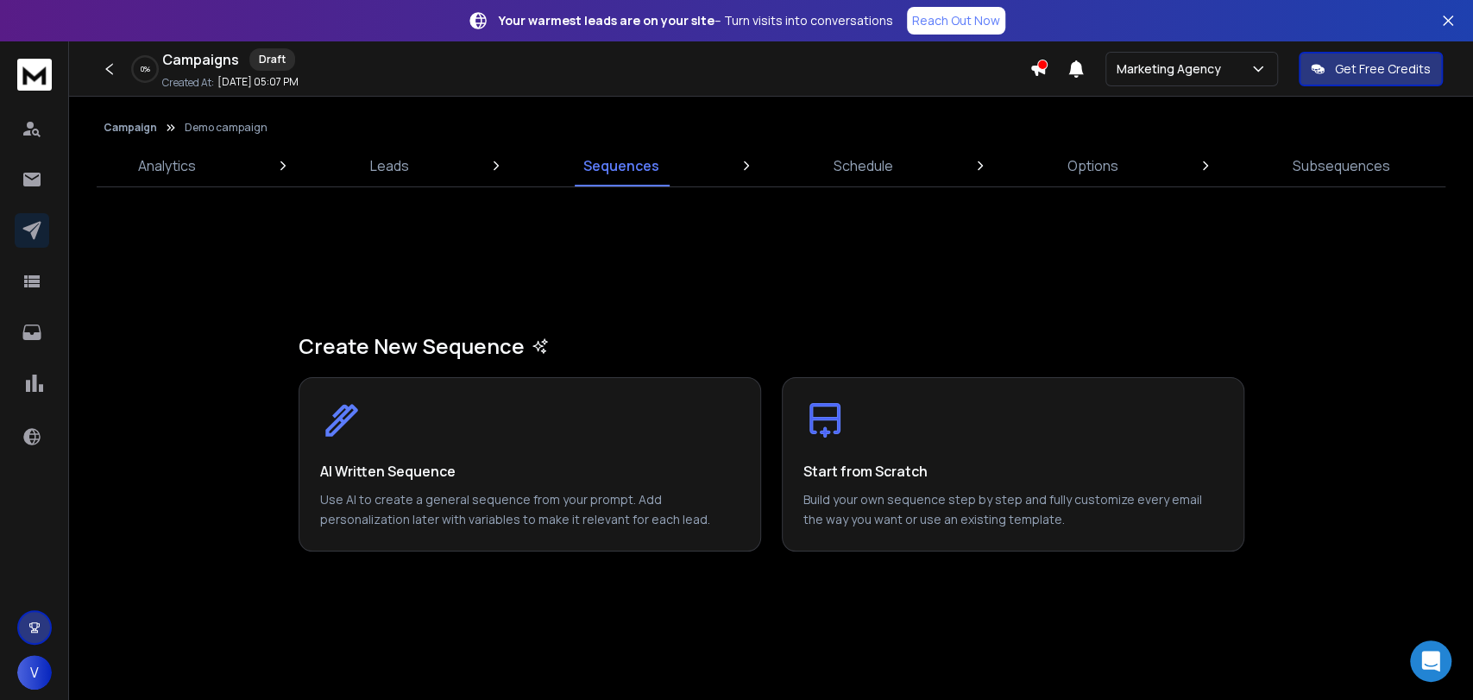
click at [907, 476] on h3 "Start from Scratch" at bounding box center [866, 471] width 124 height 17
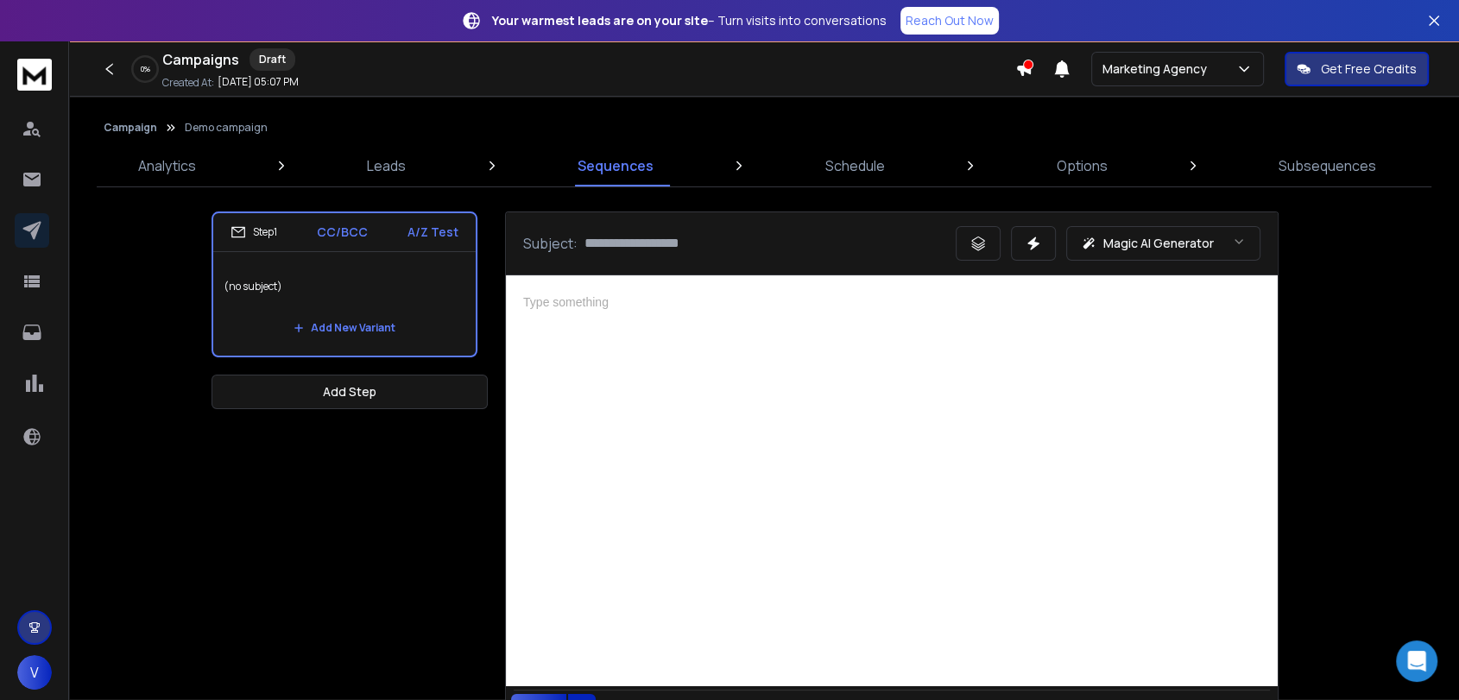
click at [691, 338] on div at bounding box center [892, 480] width 772 height 411
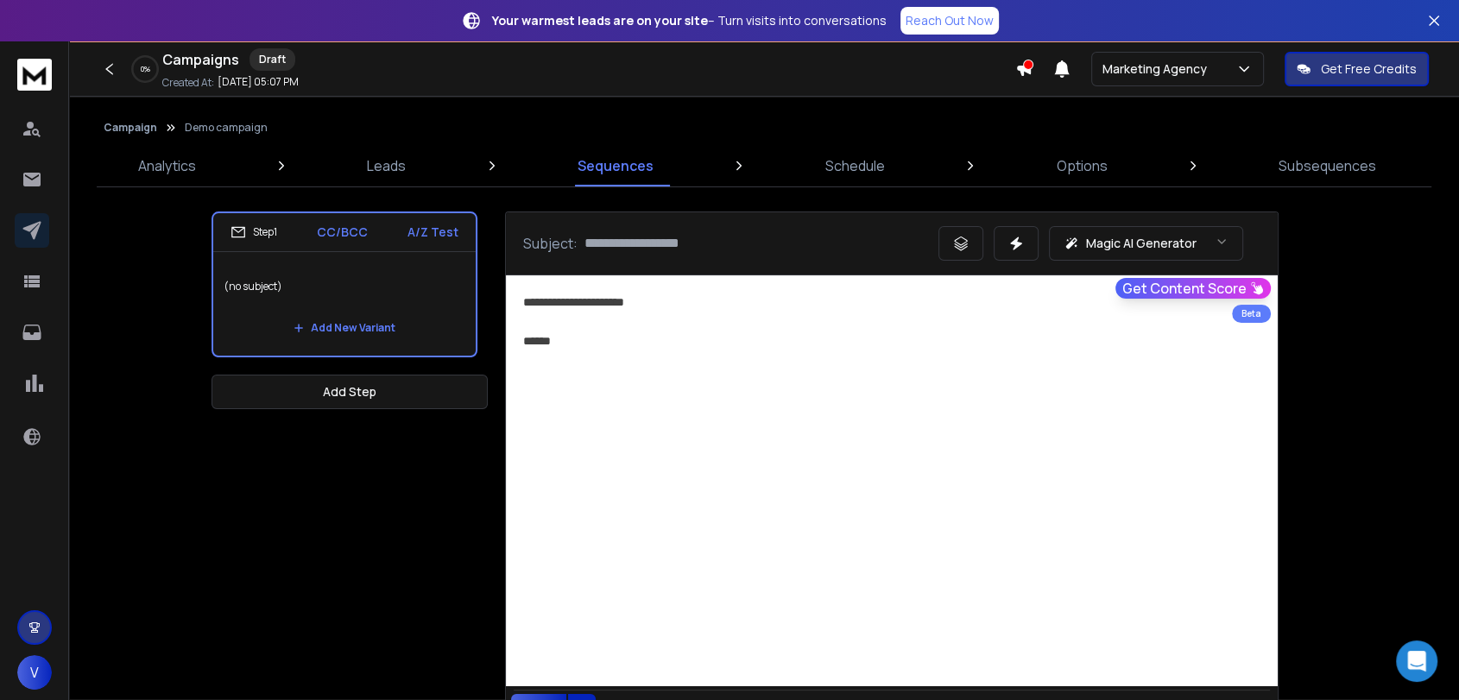
click at [634, 255] on div "Subject: Magic AI Generator Get Content Score Beta" at bounding box center [892, 243] width 772 height 63
click at [635, 237] on input at bounding box center [752, 243] width 337 height 21
type input "**********"
drag, startPoint x: 763, startPoint y: 402, endPoint x: 1021, endPoint y: 242, distance: 303.9
click at [764, 400] on div "**********" at bounding box center [892, 480] width 772 height 411
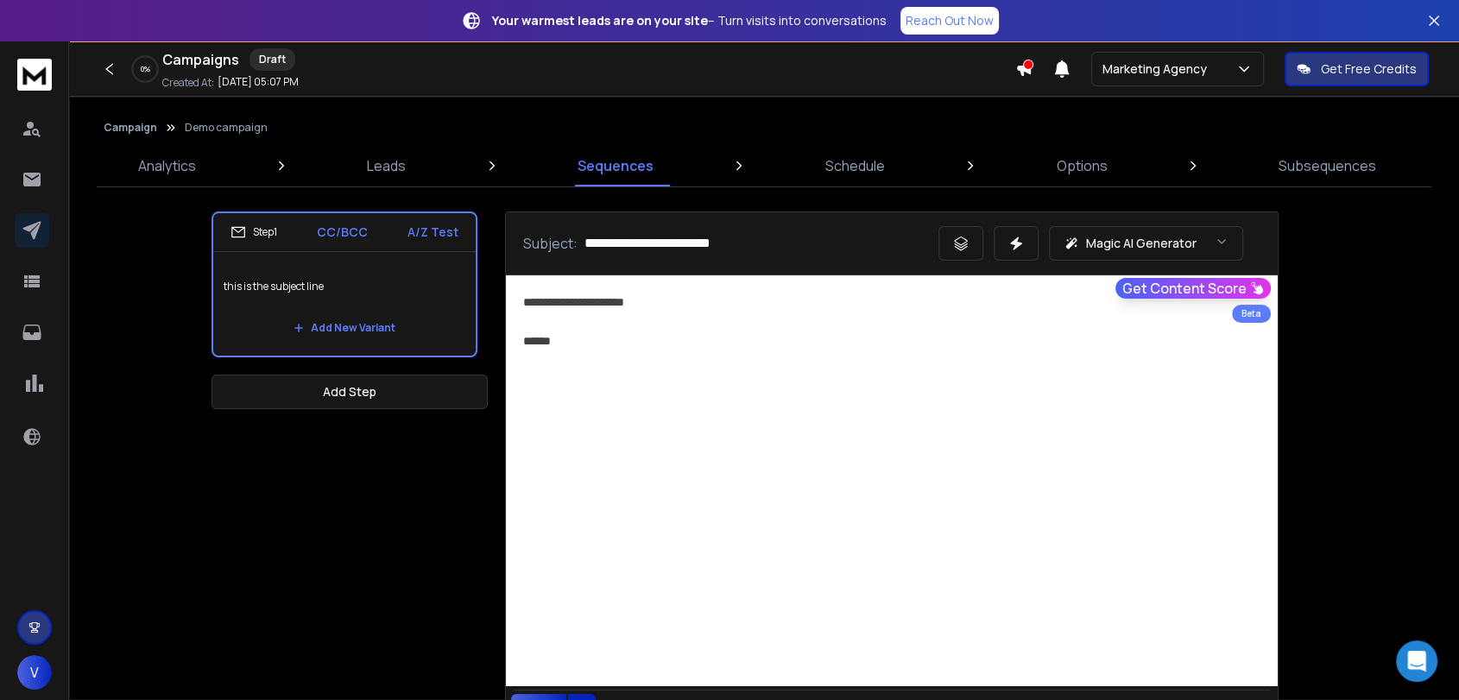
click at [775, 382] on div "**********" at bounding box center [892, 480] width 772 height 411
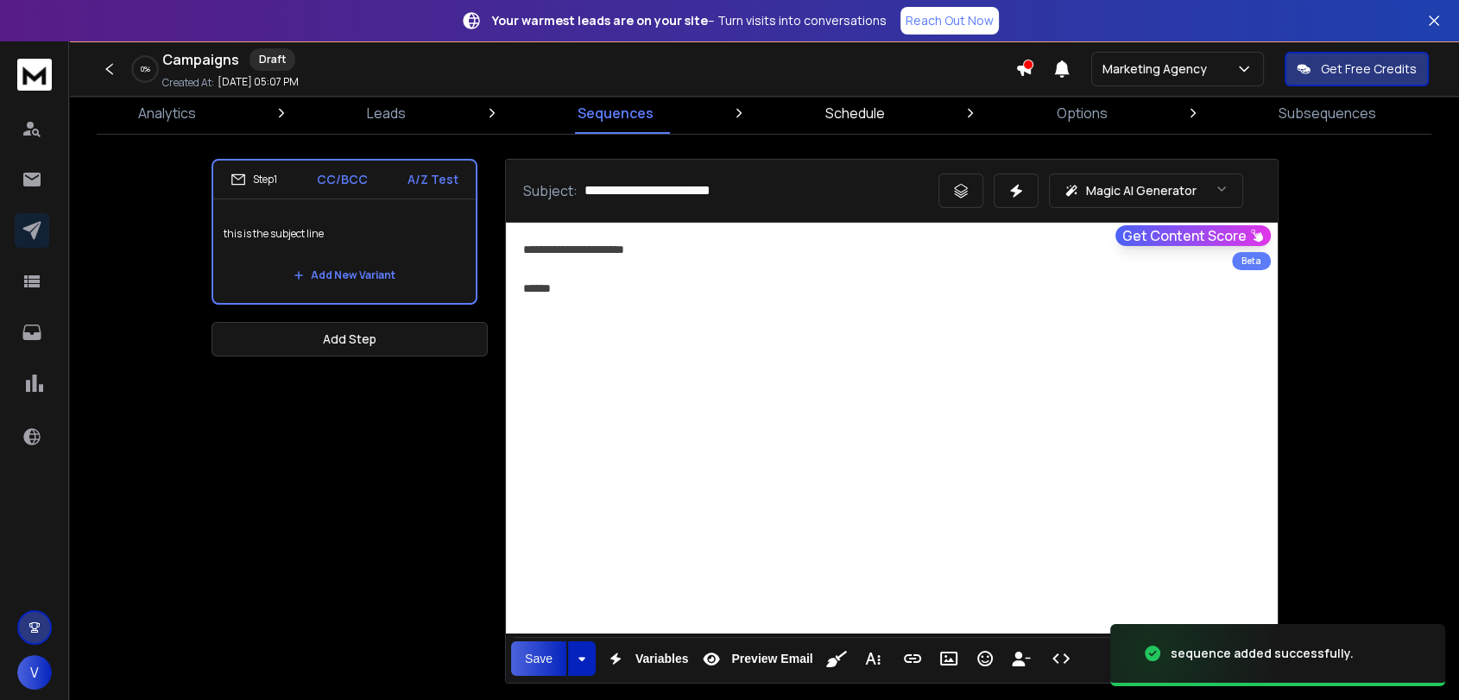
scroll to position [60, 0]
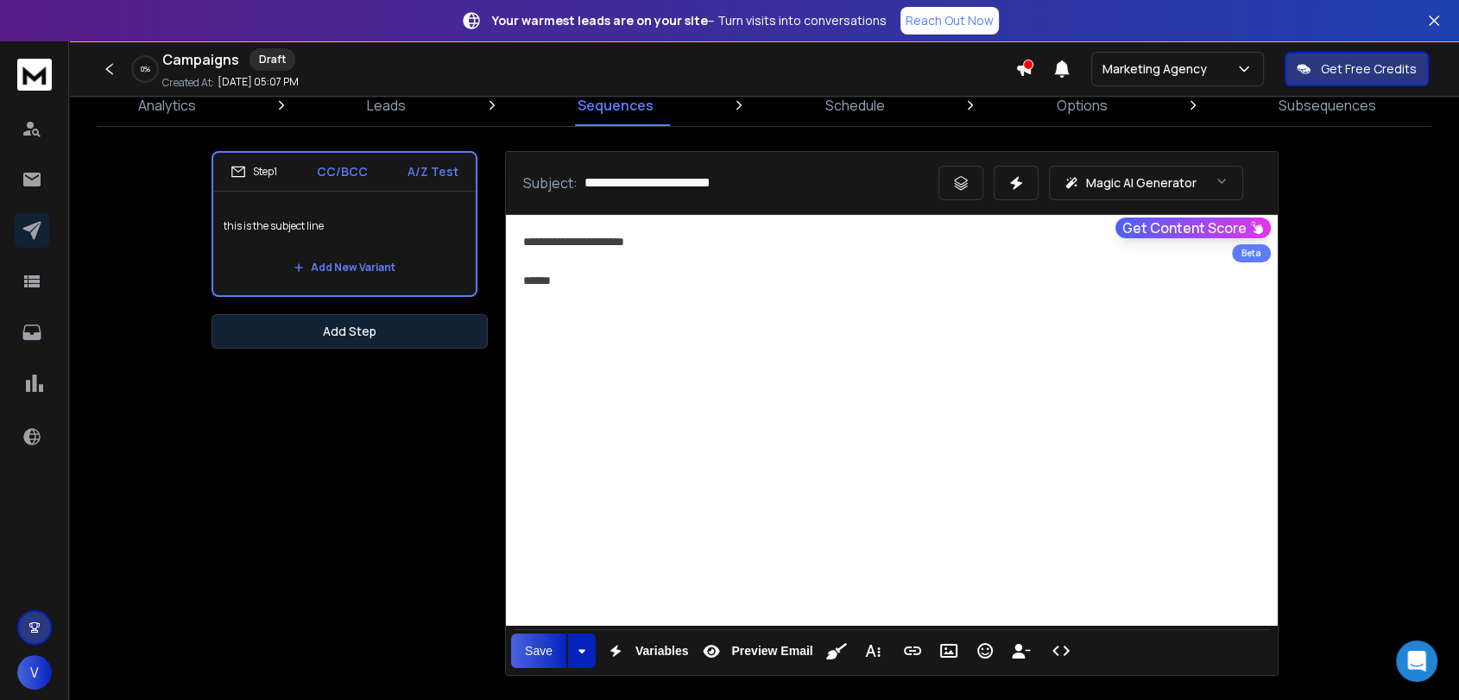
click at [355, 337] on button "Add Step" at bounding box center [349, 331] width 276 height 35
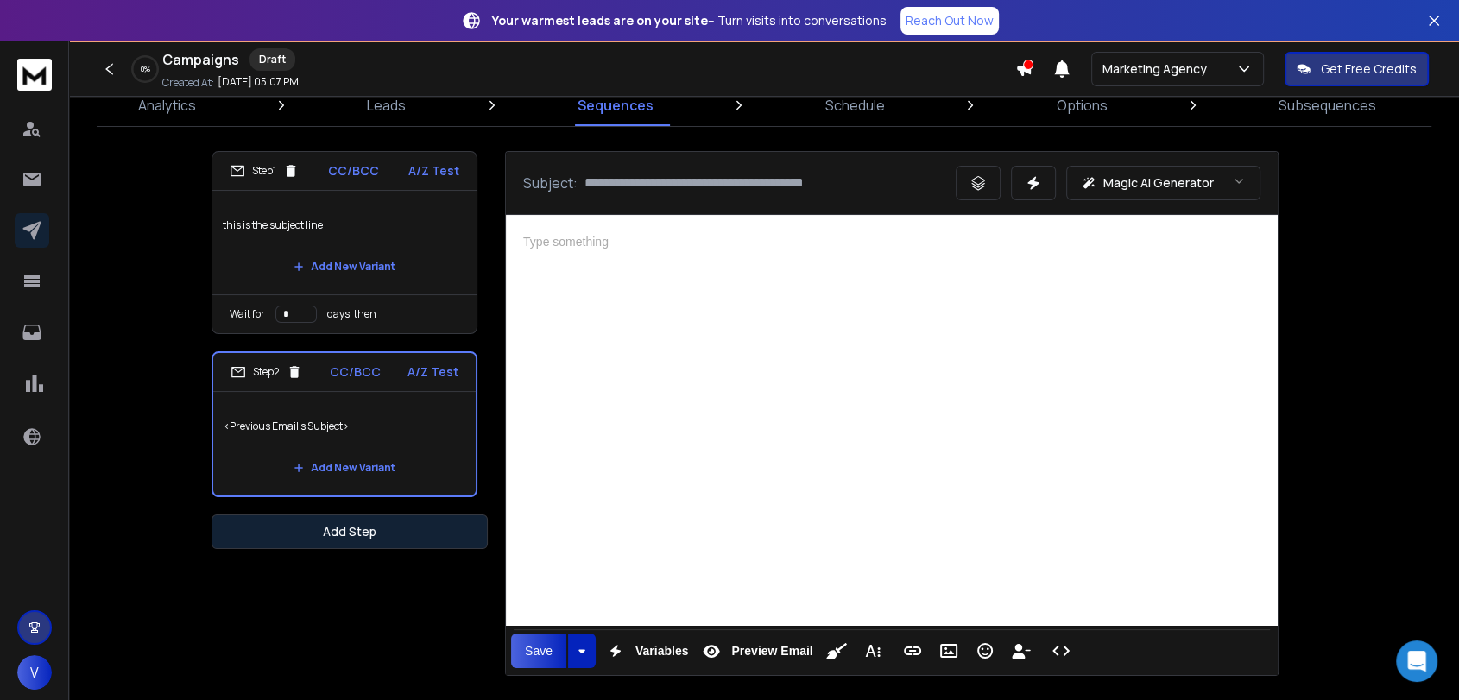
click at [366, 528] on button "Add Step" at bounding box center [349, 531] width 276 height 35
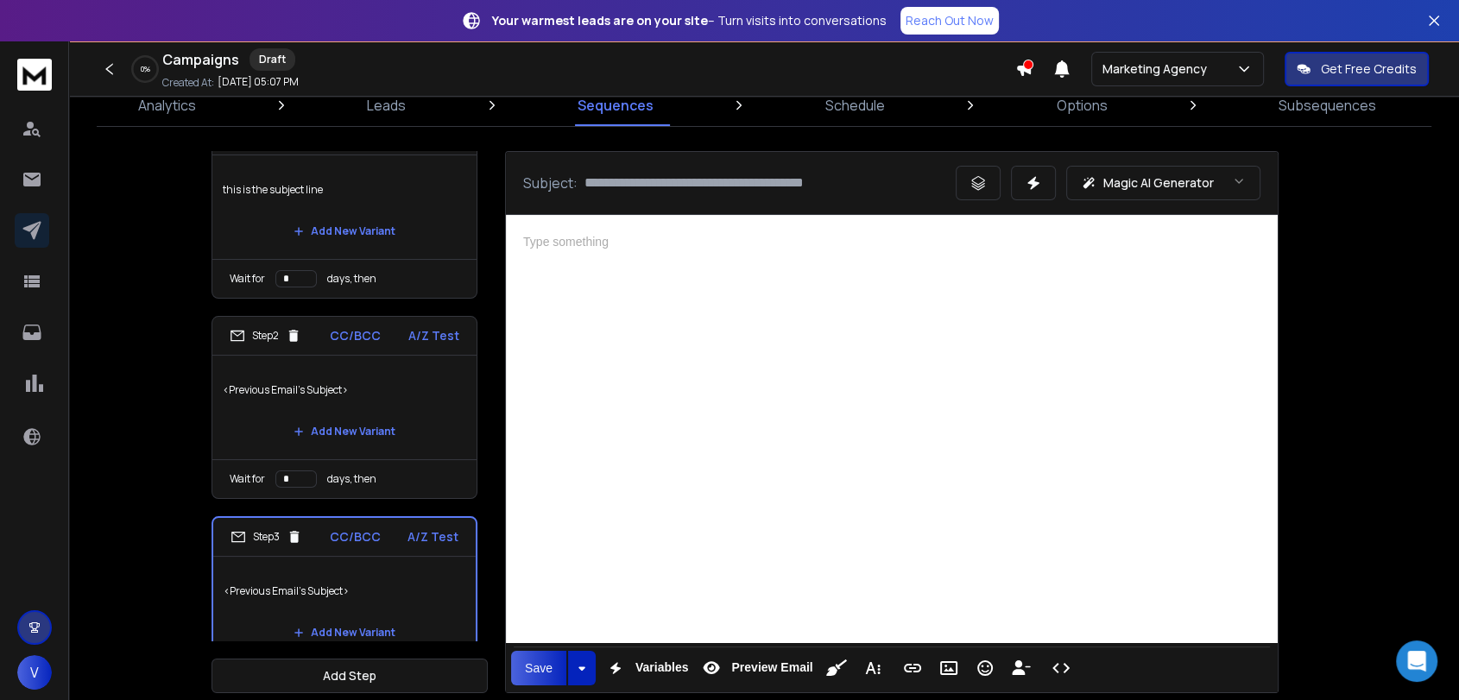
scroll to position [55, 0]
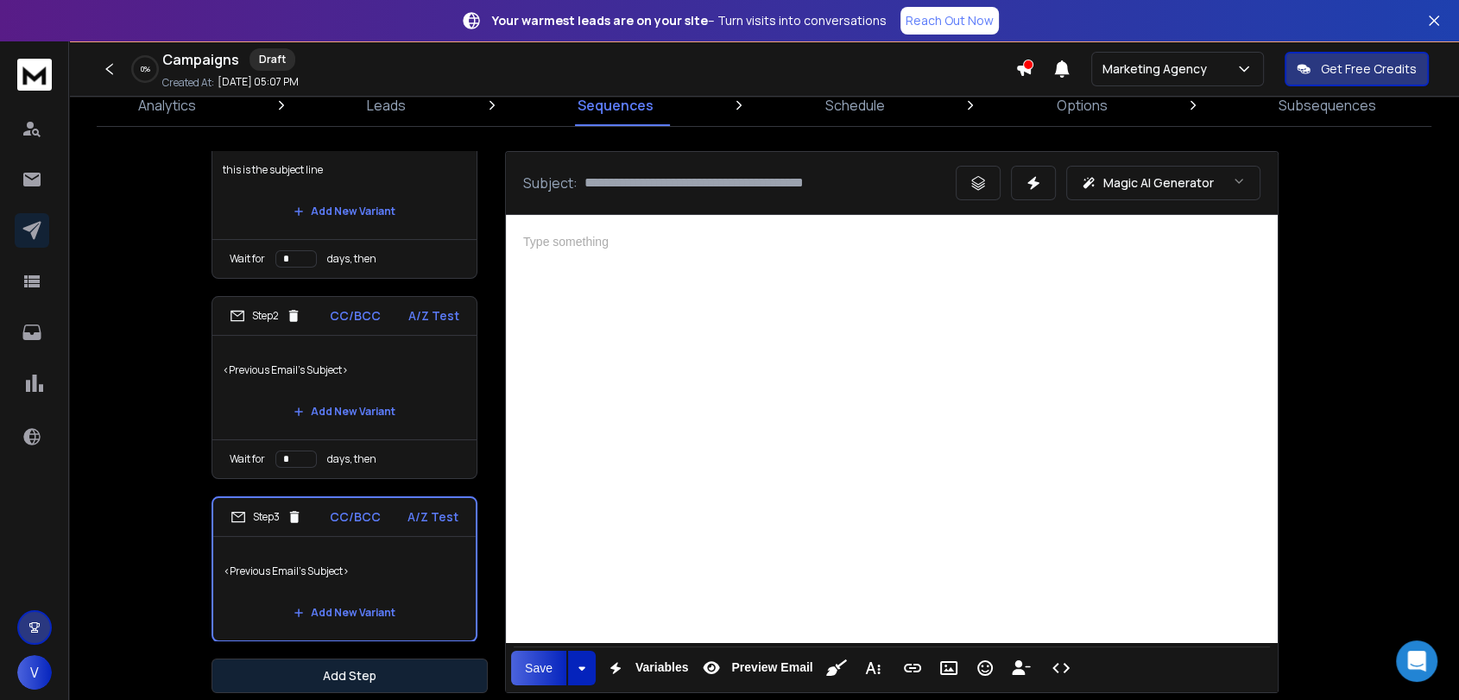
click at [368, 684] on button "Add Step" at bounding box center [349, 676] width 276 height 35
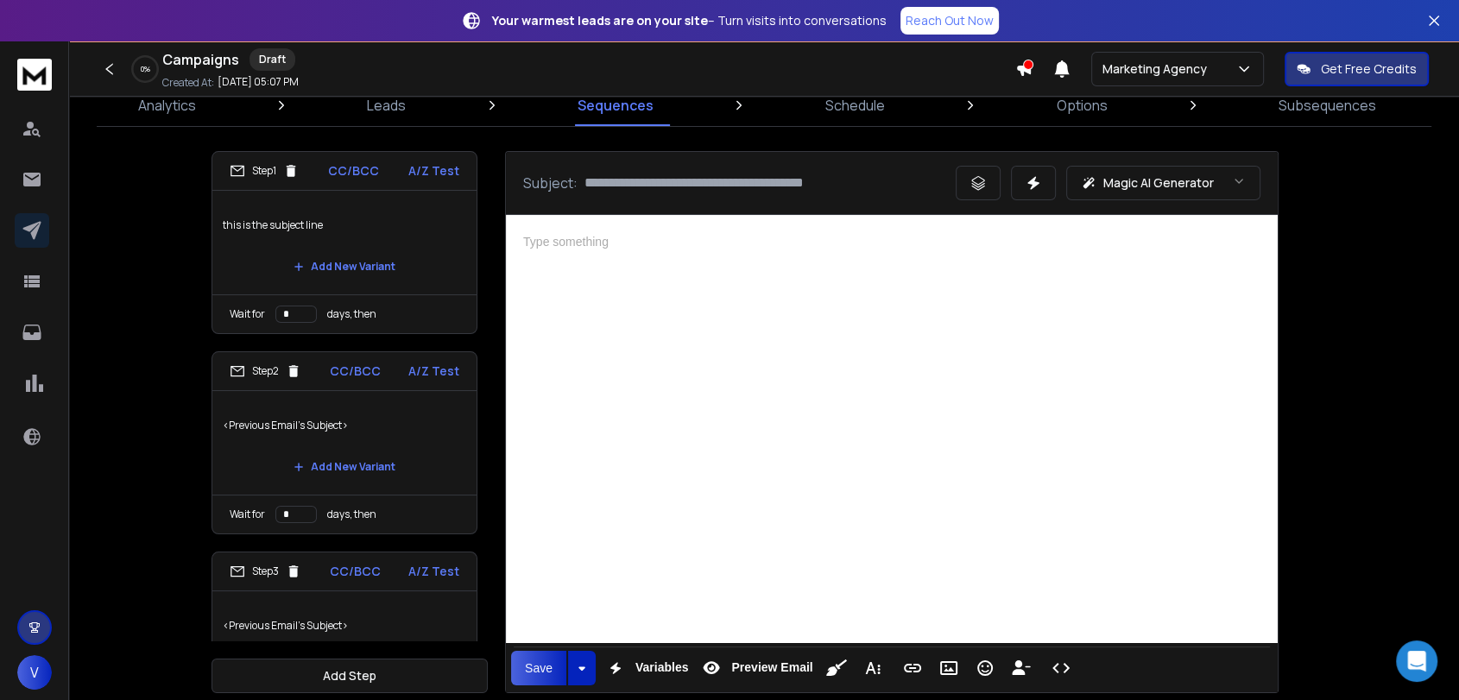
click at [302, 313] on input "*" at bounding box center [295, 314] width 41 height 17
type input "**********"
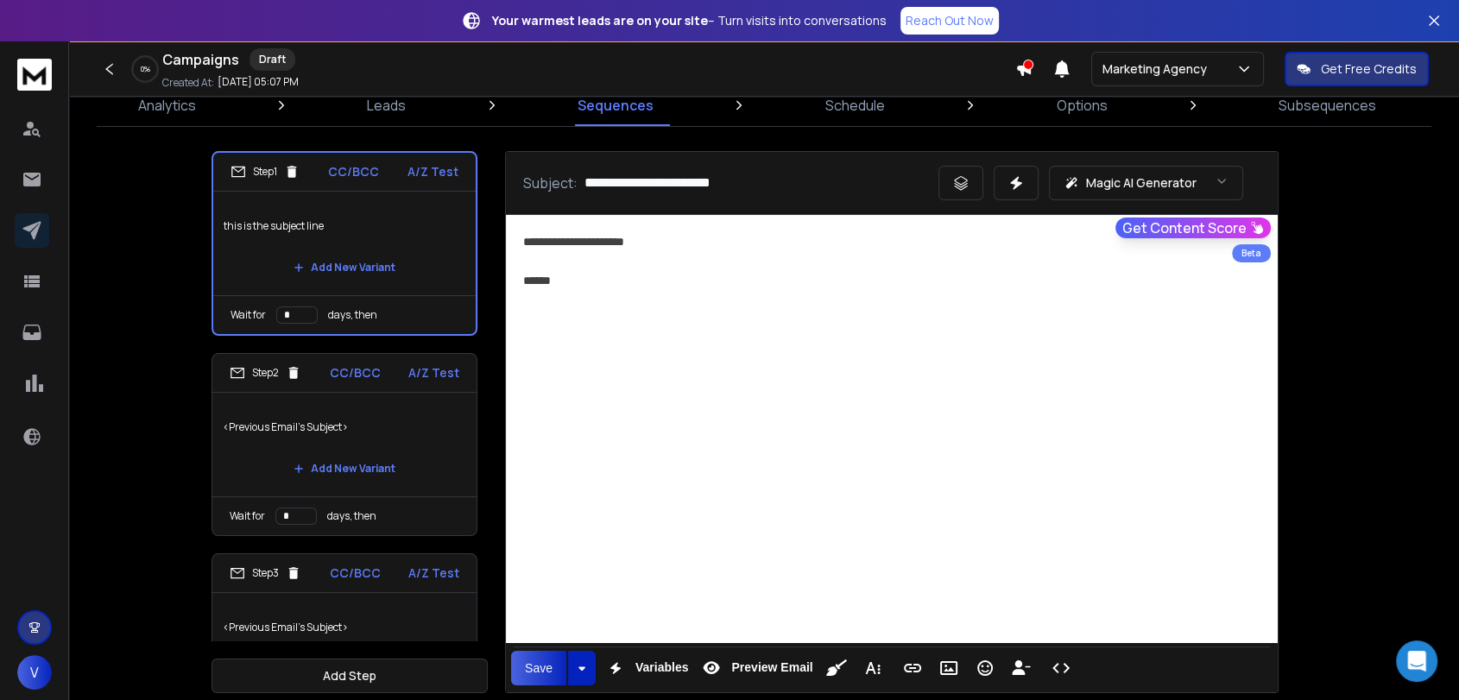
type input "*"
click at [298, 521] on input "*" at bounding box center [295, 516] width 41 height 17
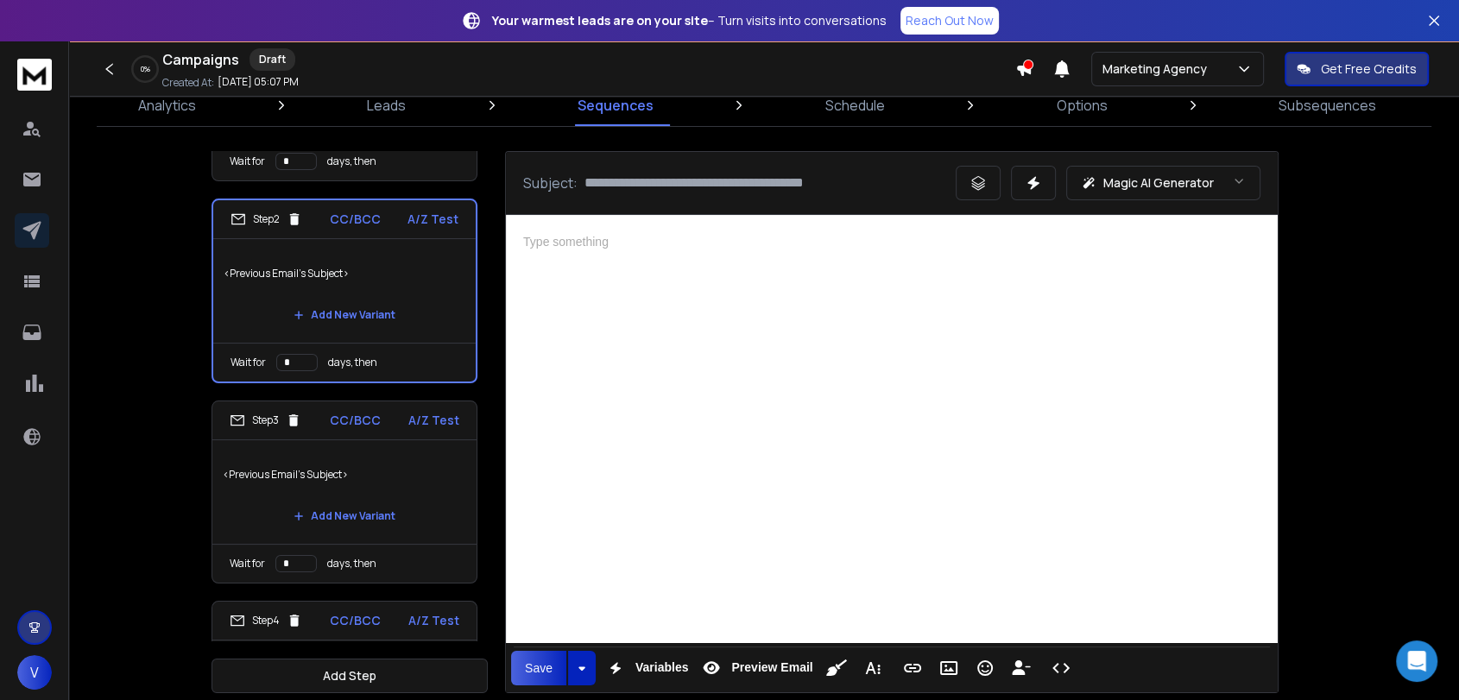
scroll to position [192, 0]
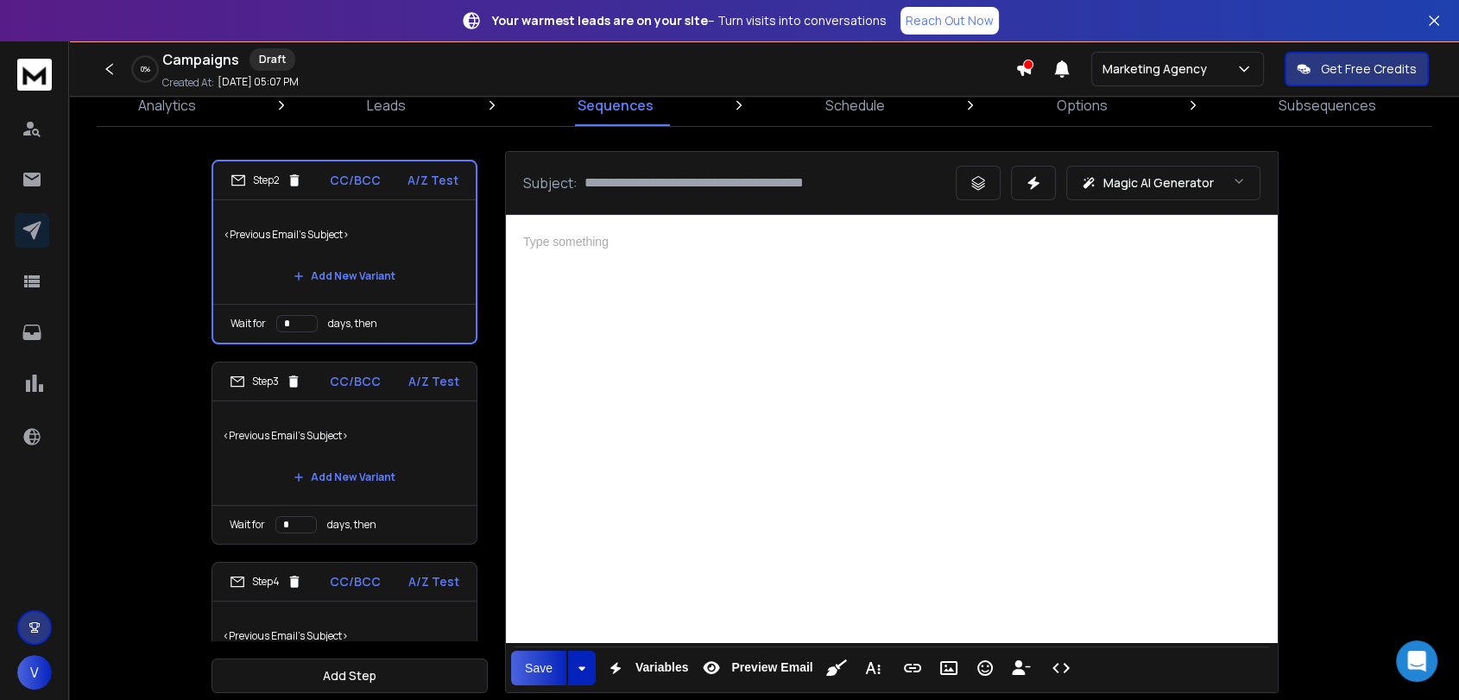
type input "*"
click at [300, 521] on input "*" at bounding box center [295, 524] width 41 height 17
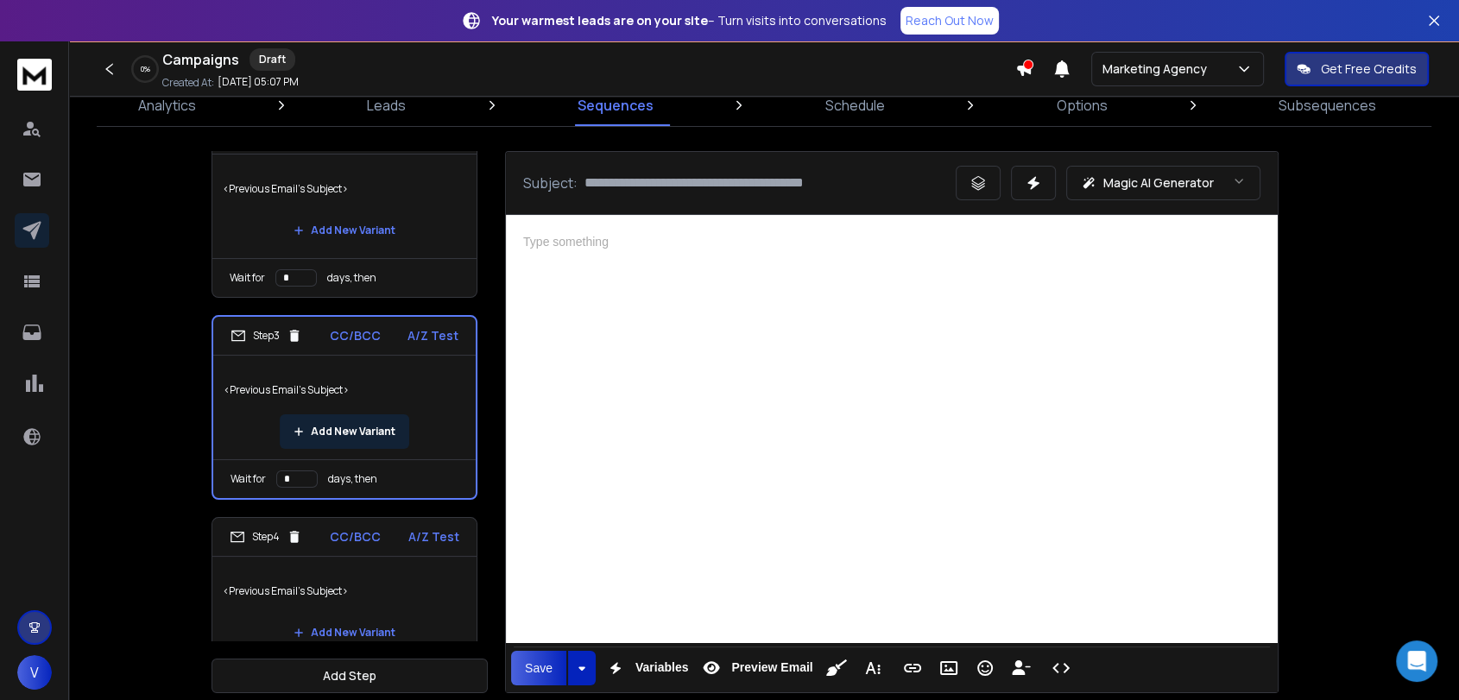
scroll to position [255, 0]
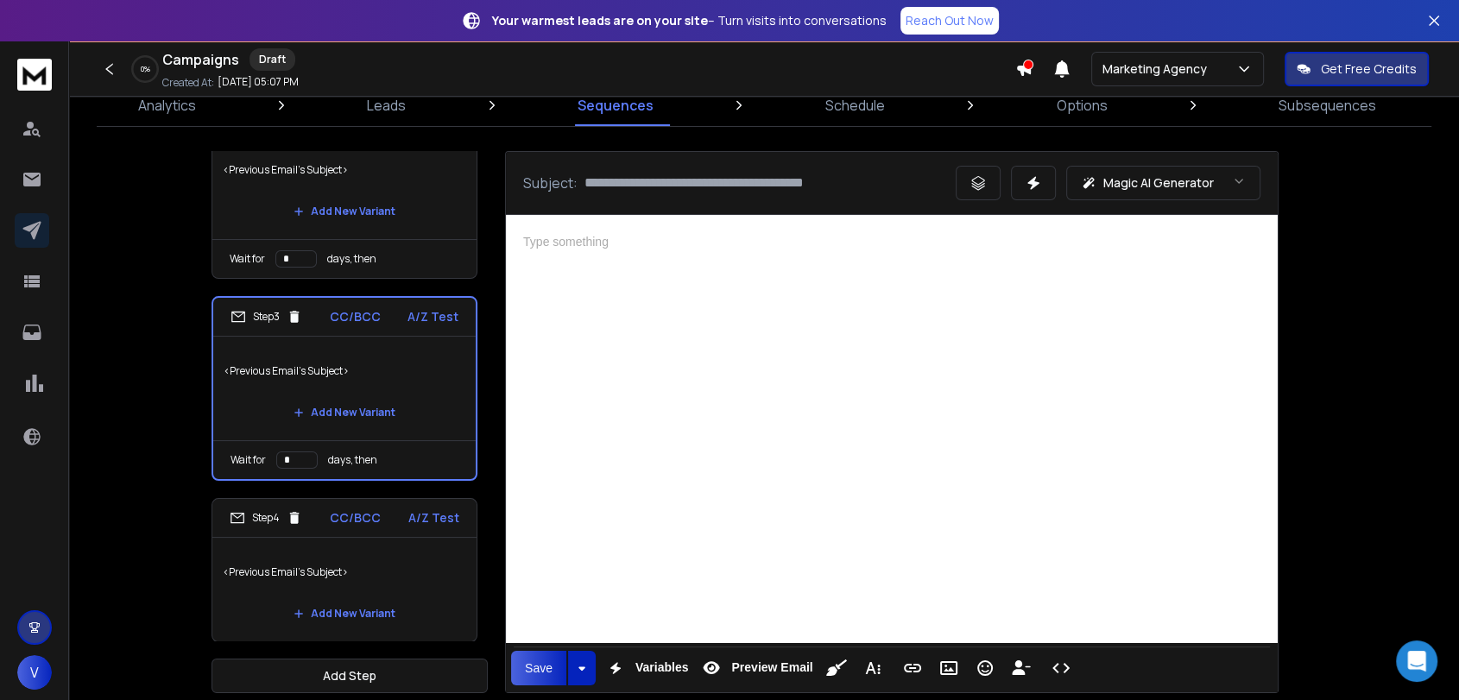
type input "*"
click at [133, 549] on div "Step 1 CC/BCC A/Z Test this is the subject line Add New Variant Wait for * days…" at bounding box center [764, 422] width 1334 height 556
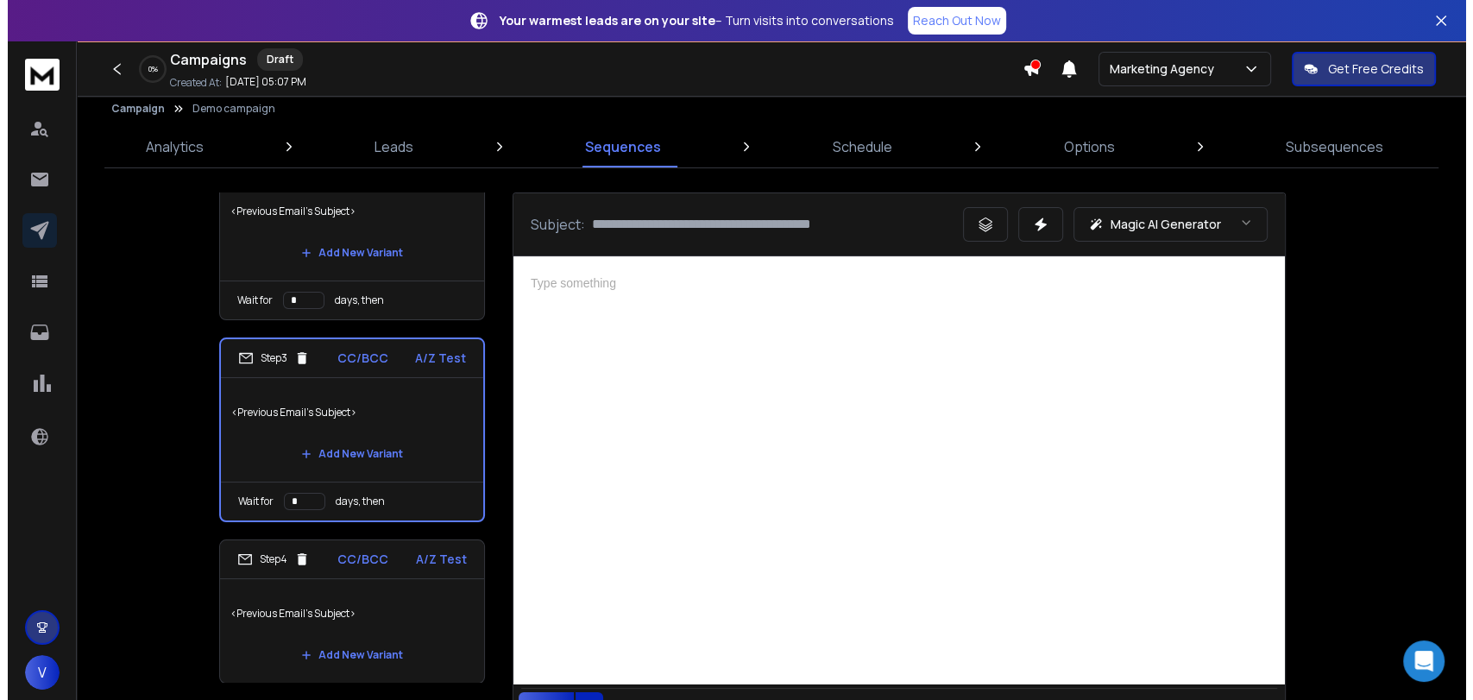
scroll to position [0, 0]
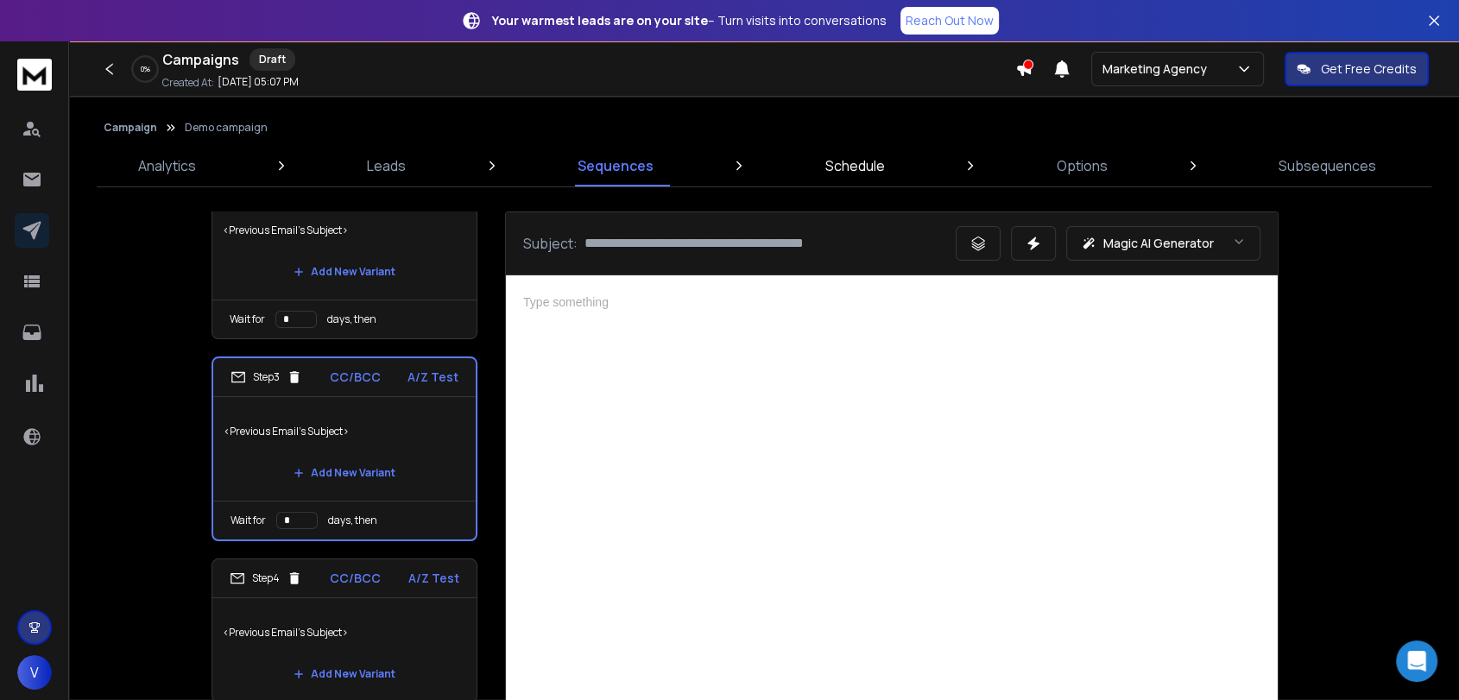
click at [854, 167] on p "Schedule" at bounding box center [855, 165] width 60 height 21
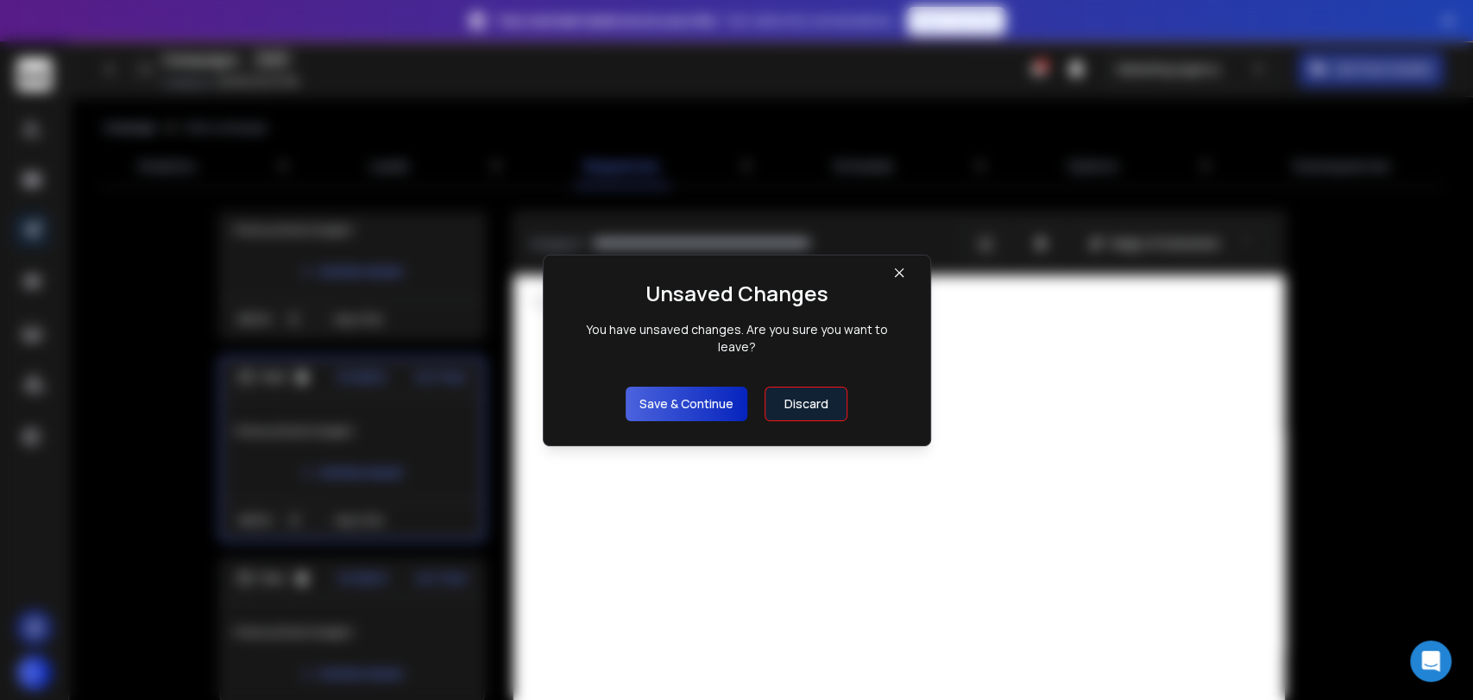
click at [688, 399] on button "Save & Continue" at bounding box center [687, 404] width 122 height 35
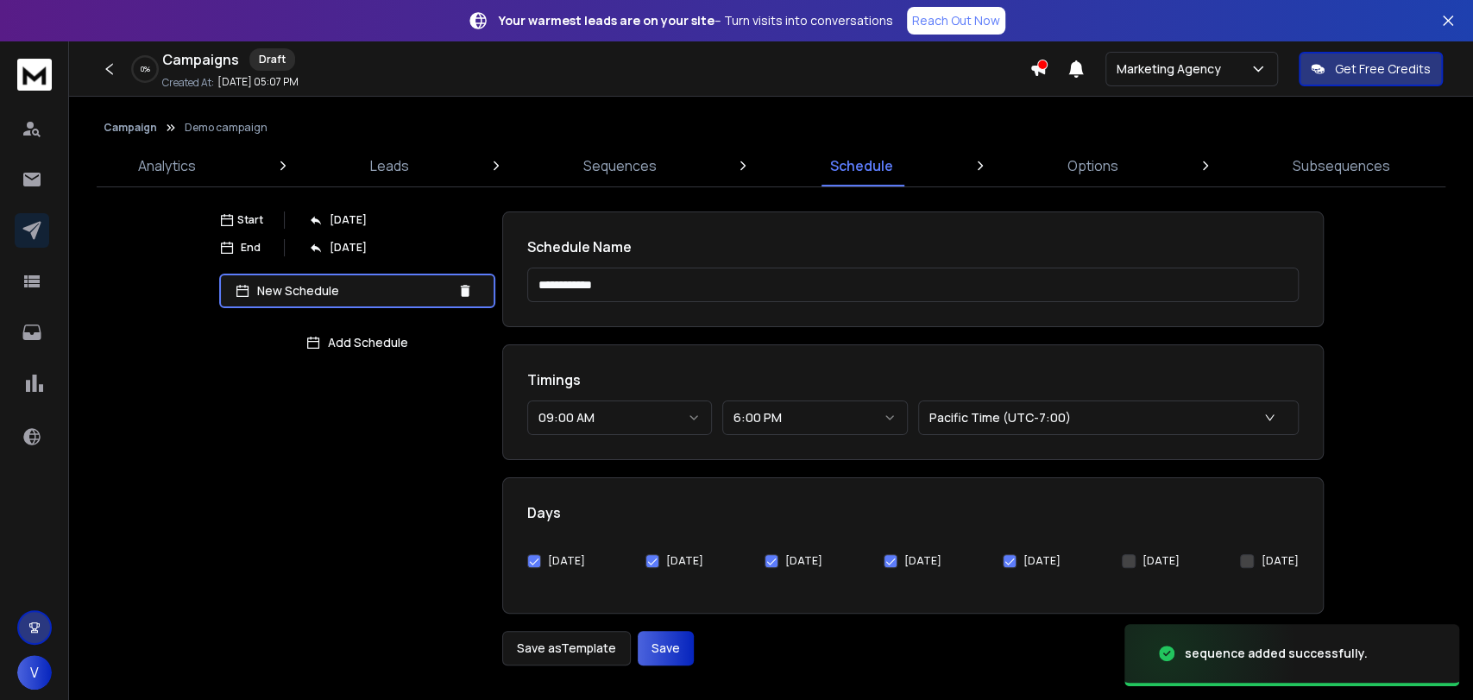
click at [370, 492] on div "**********" at bounding box center [771, 438] width 1105 height 454
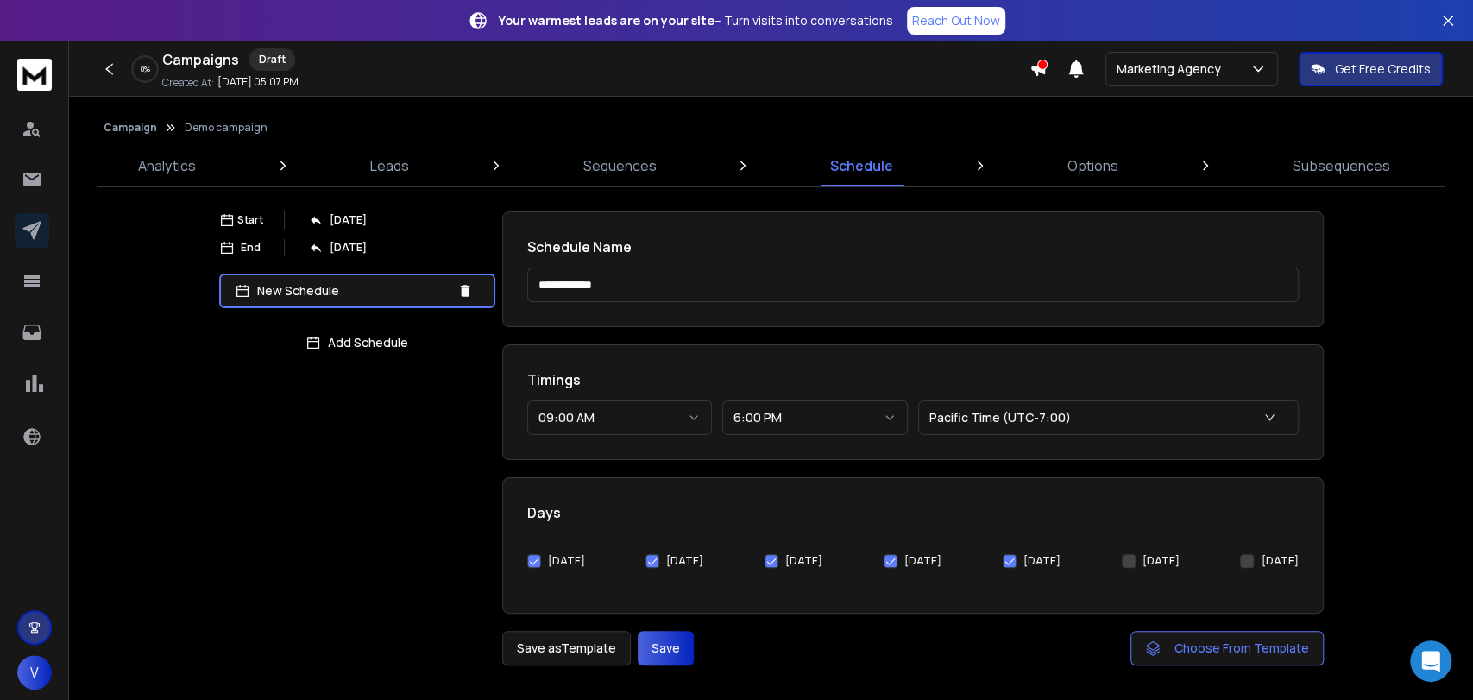
click at [666, 415] on button "09:00 AM" at bounding box center [620, 417] width 186 height 35
click at [382, 471] on div "**********" at bounding box center [771, 438] width 1105 height 454
click at [684, 419] on button "09:00 AM" at bounding box center [620, 417] width 186 height 35
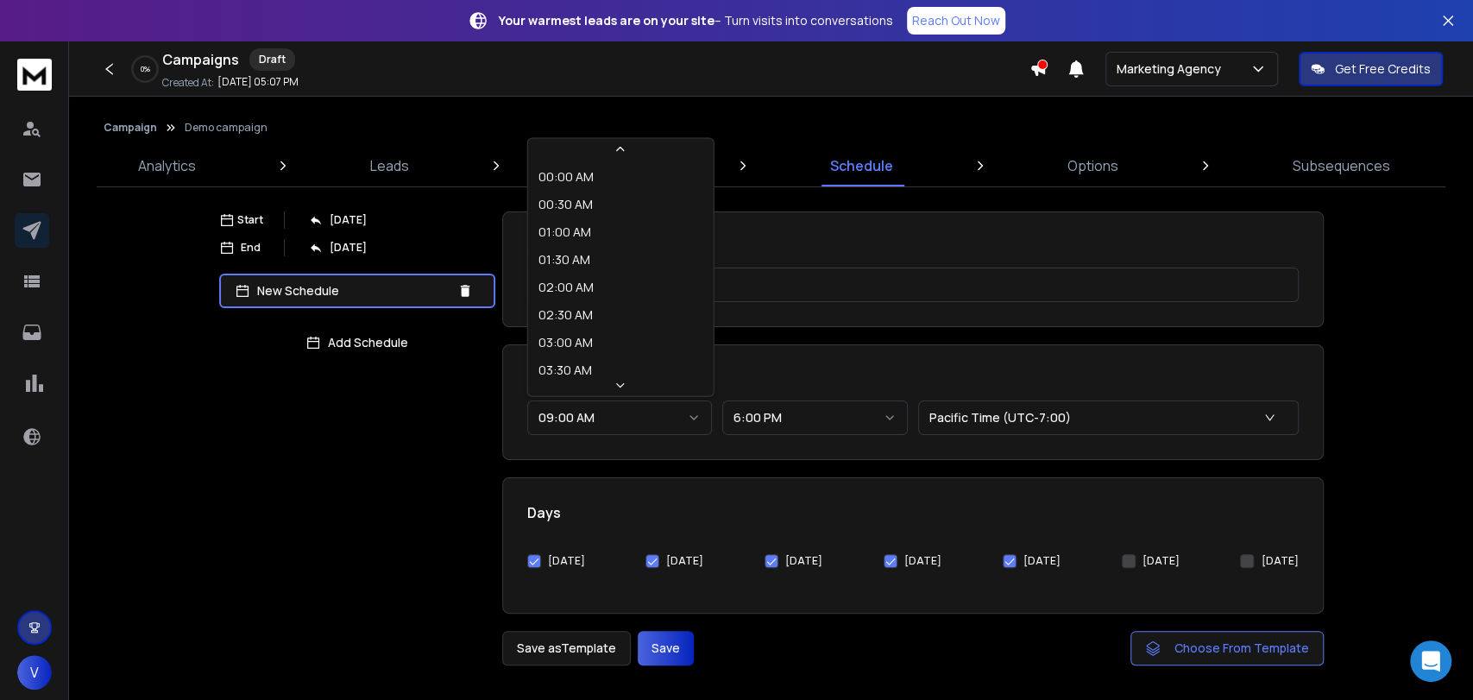
scroll to position [312, 0]
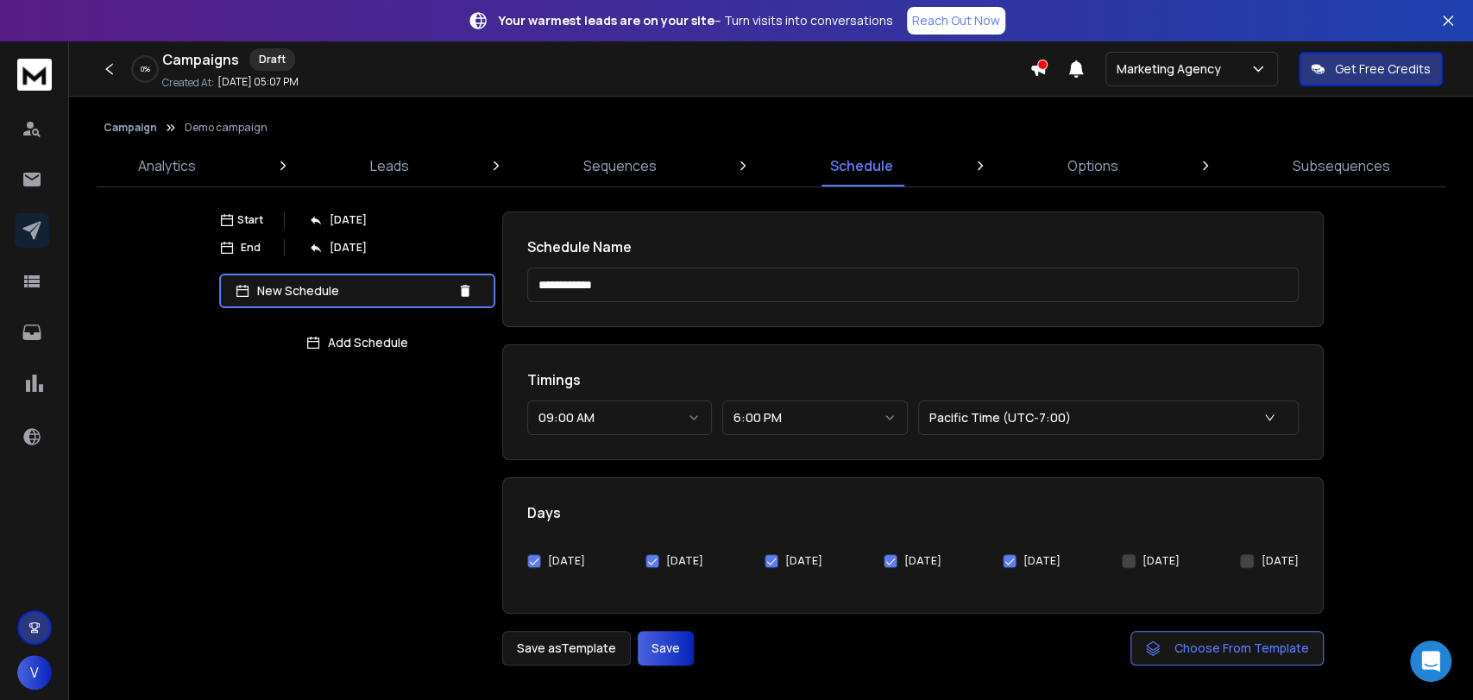
click at [684, 419] on button "09:00 AM" at bounding box center [620, 417] width 186 height 35
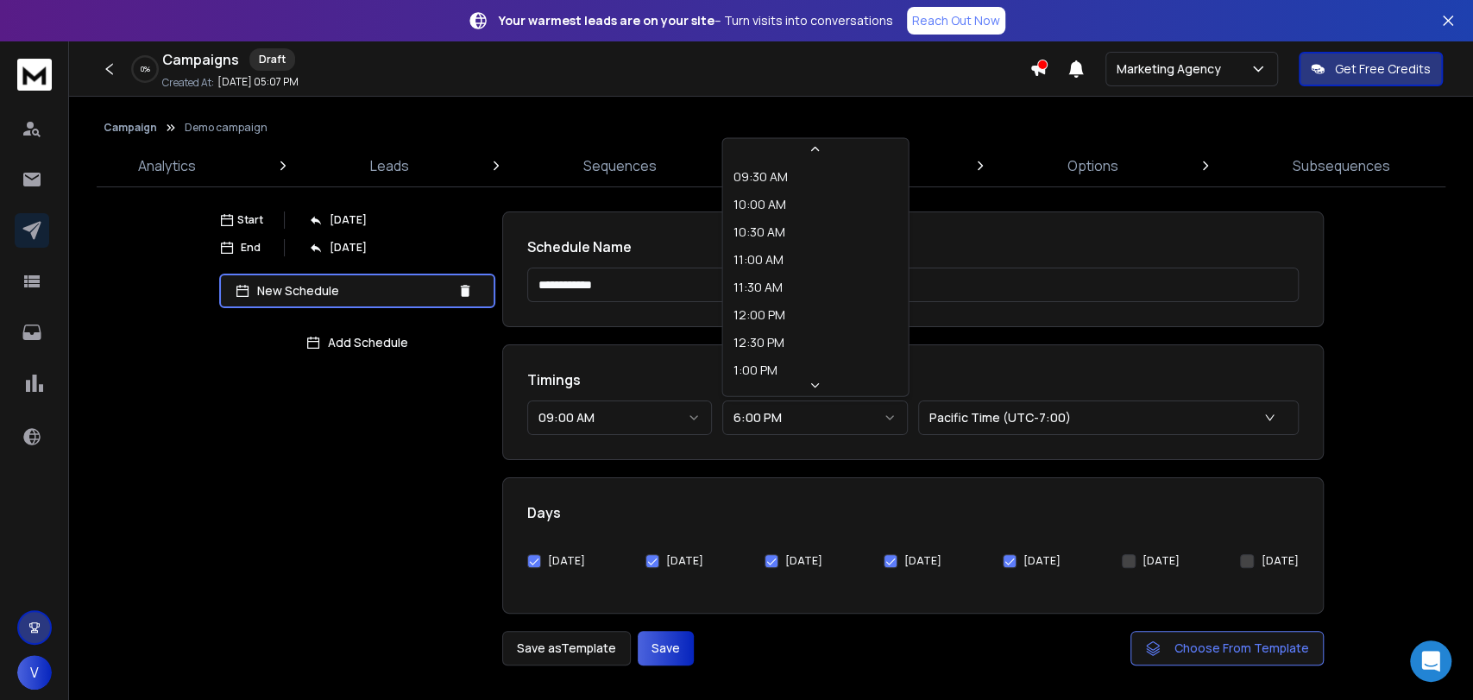
click at [870, 420] on button "6:00 PM" at bounding box center [815, 417] width 186 height 35
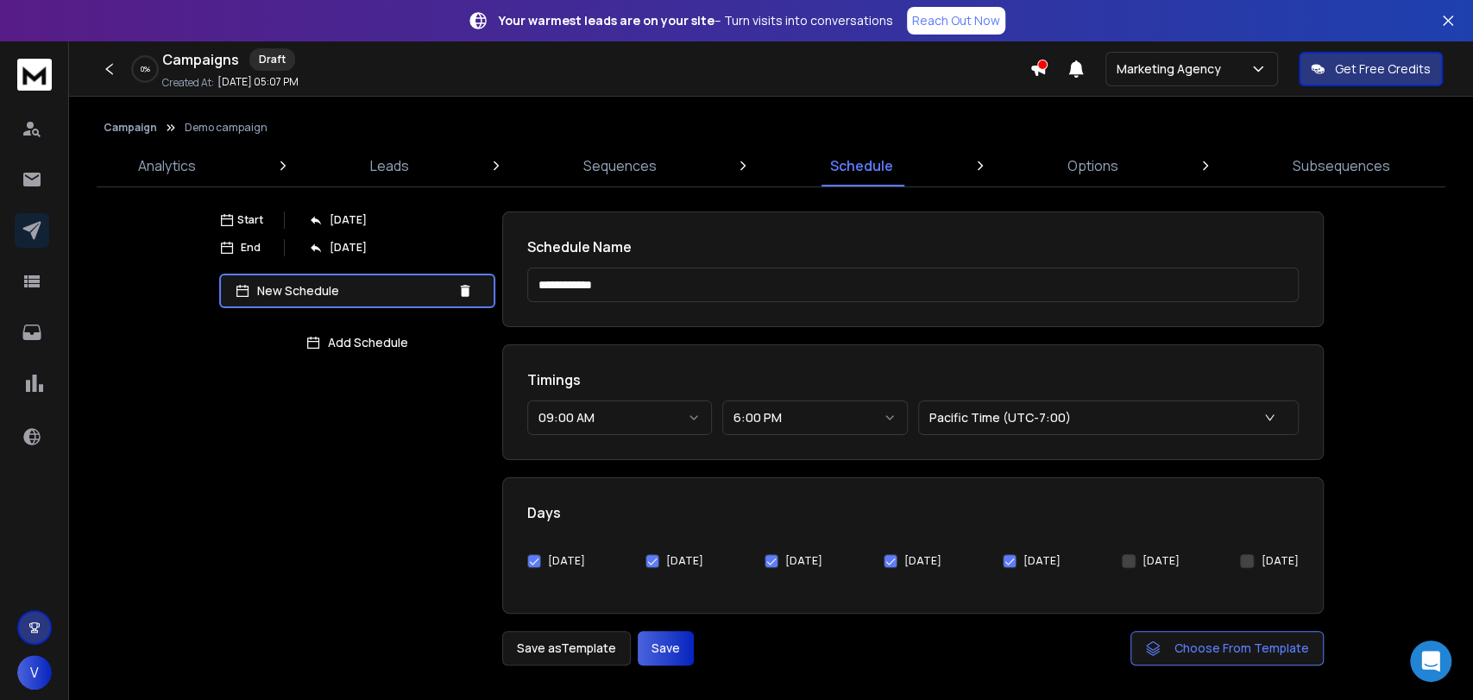
click at [870, 420] on button "6:00 PM" at bounding box center [815, 417] width 186 height 35
click at [649, 416] on button "09:00 AM" at bounding box center [620, 417] width 186 height 35
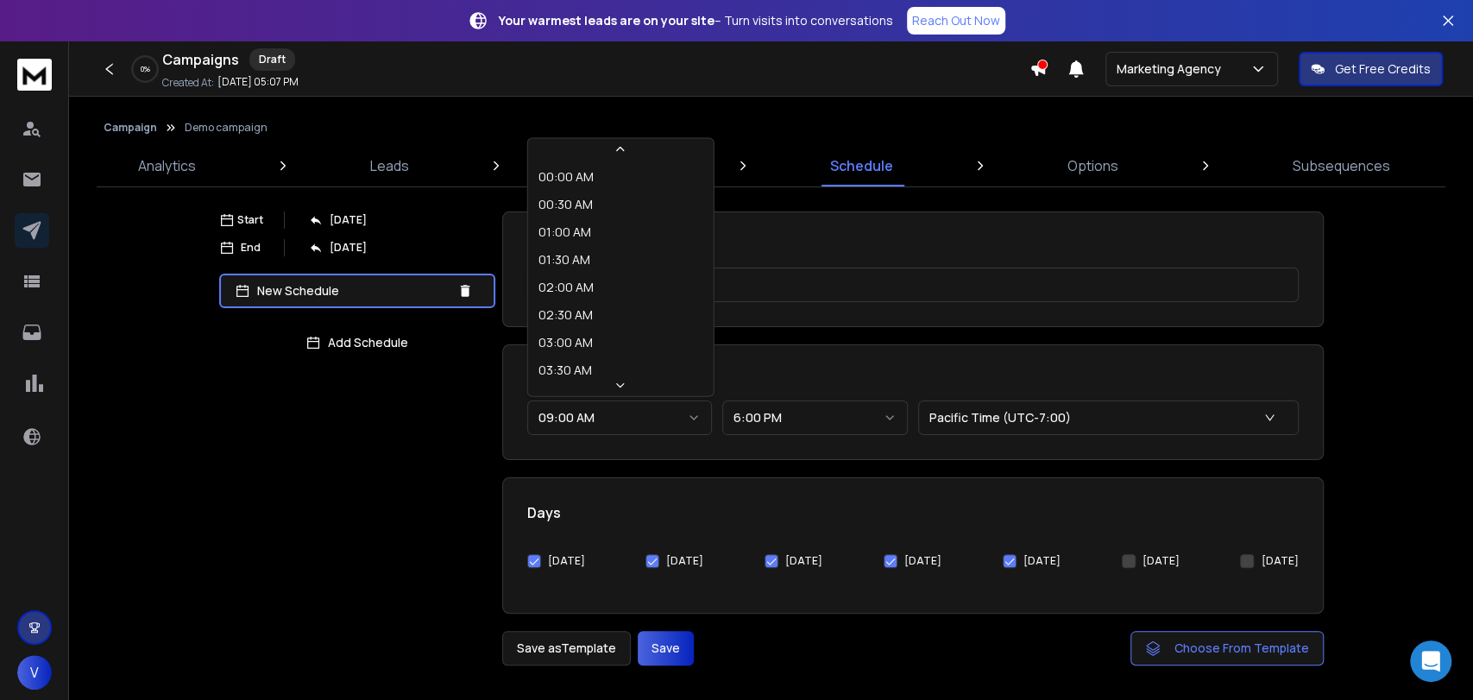
scroll to position [312, 0]
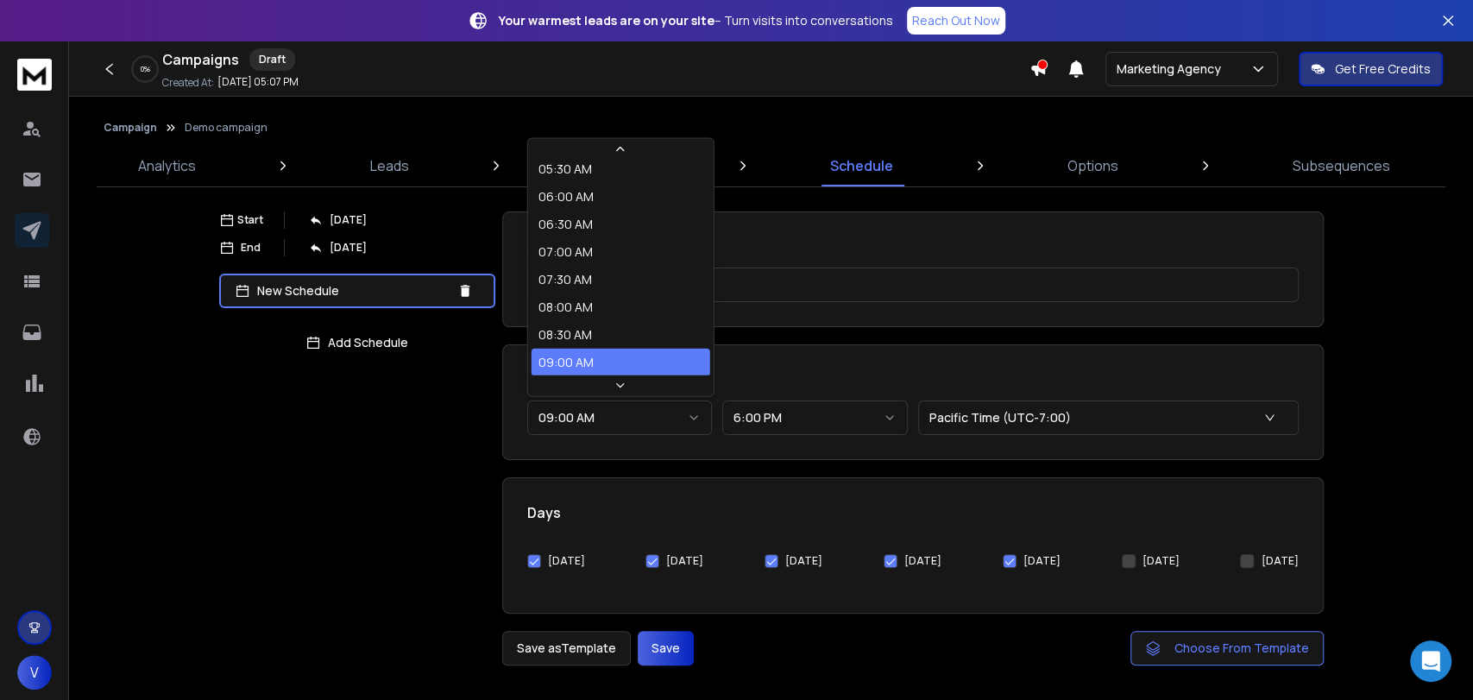
click at [649, 416] on button "09:00 AM" at bounding box center [620, 417] width 186 height 35
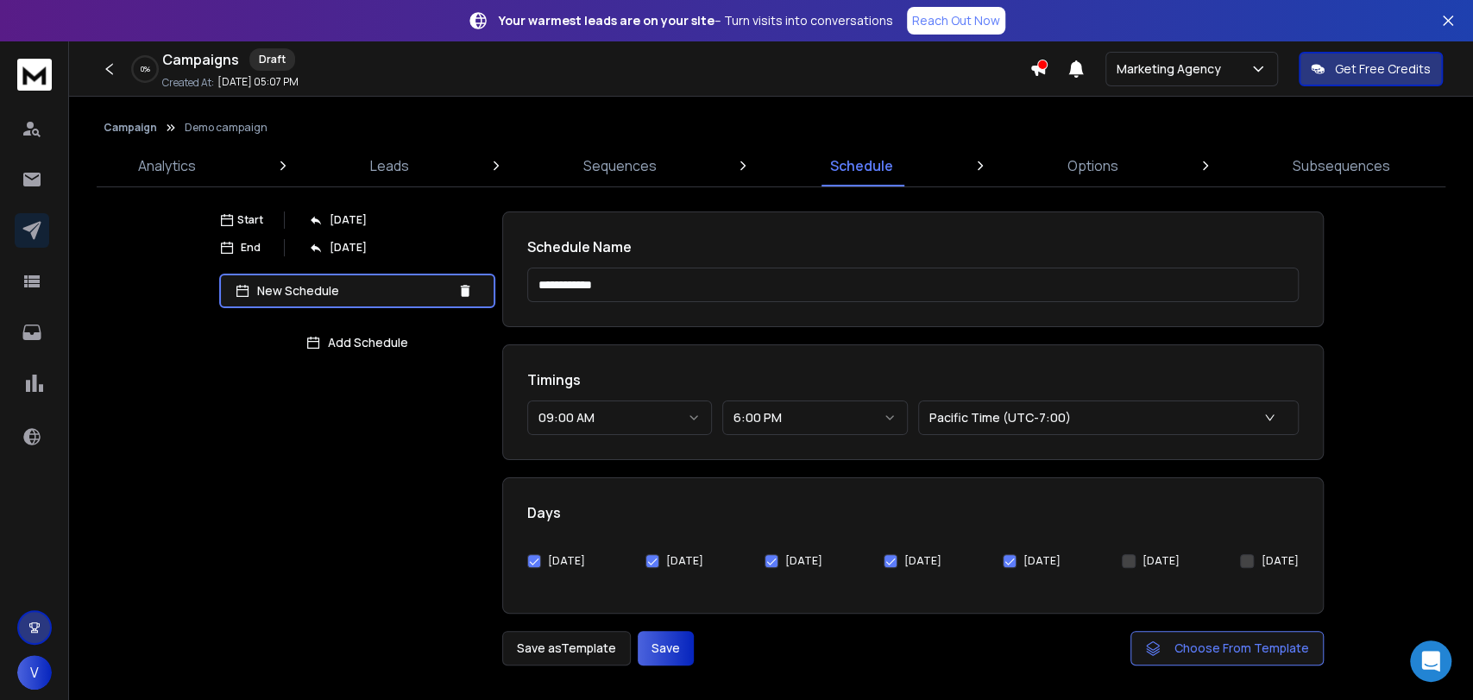
click at [672, 651] on button "Save" at bounding box center [666, 648] width 56 height 35
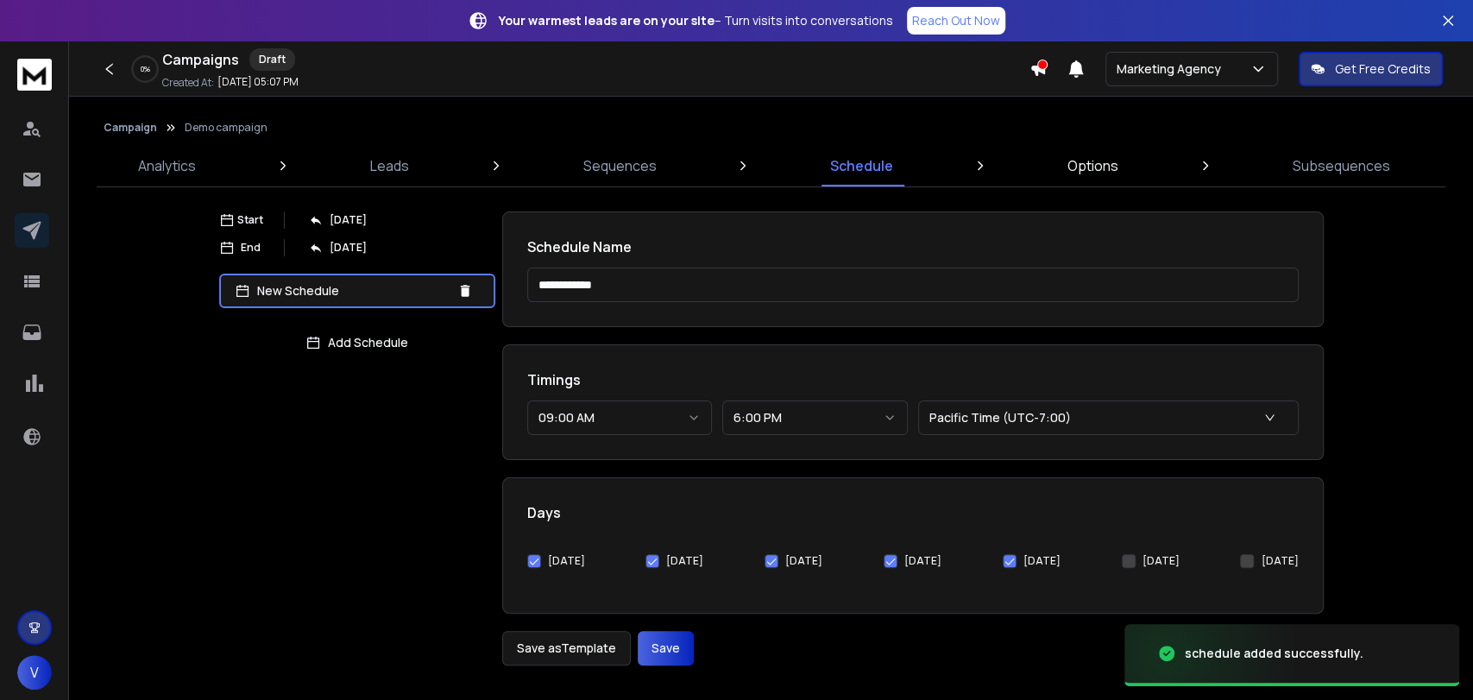
click at [1100, 163] on p "Options" at bounding box center [1093, 165] width 51 height 21
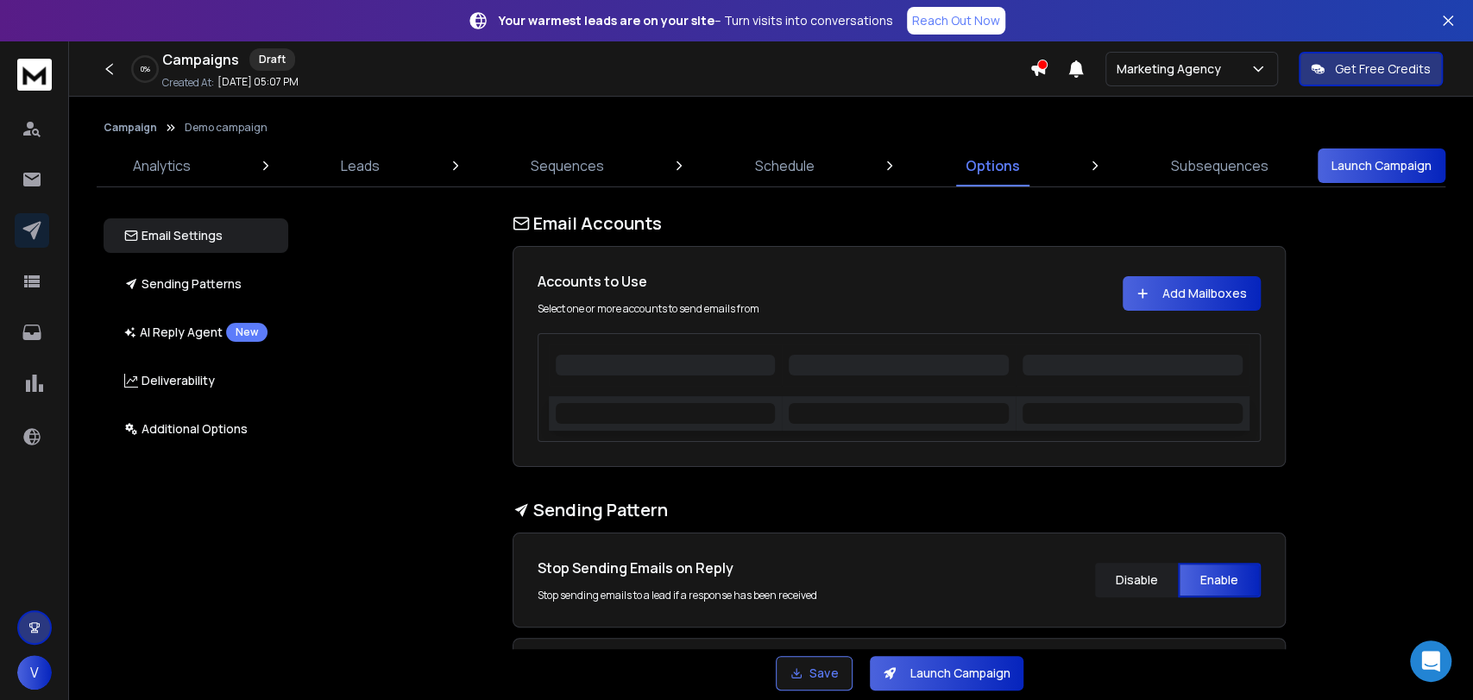
click at [1182, 289] on button "Add Mailboxes" at bounding box center [1192, 293] width 138 height 35
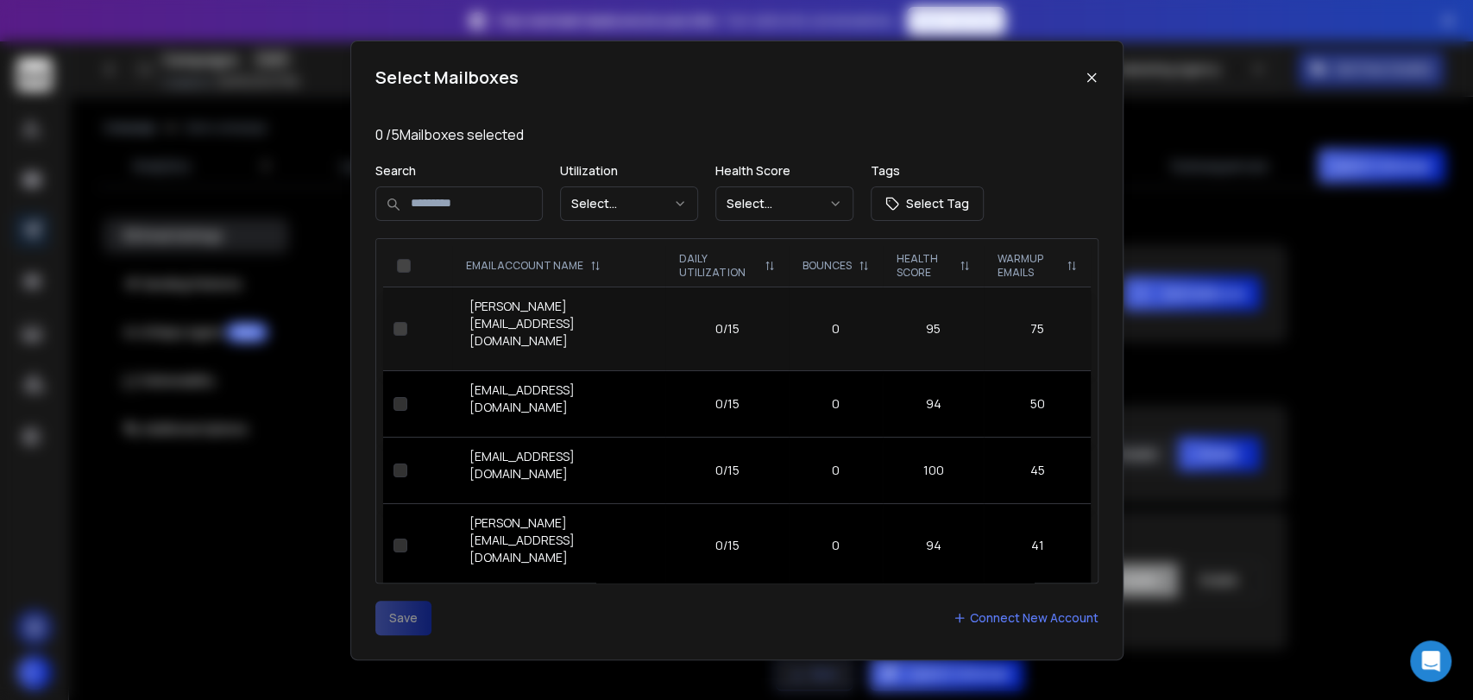
click at [405, 325] on button "button" at bounding box center [401, 329] width 14 height 14
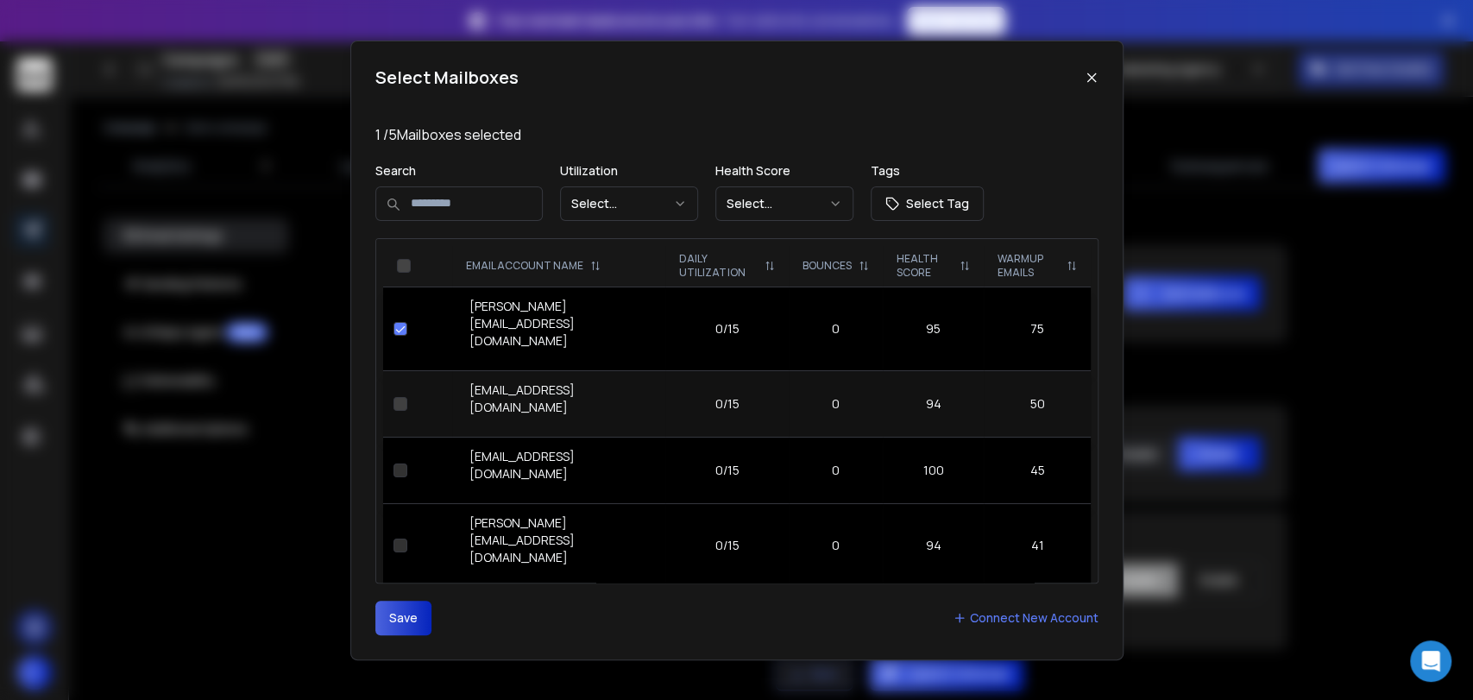
click at [400, 397] on button "button" at bounding box center [401, 404] width 14 height 14
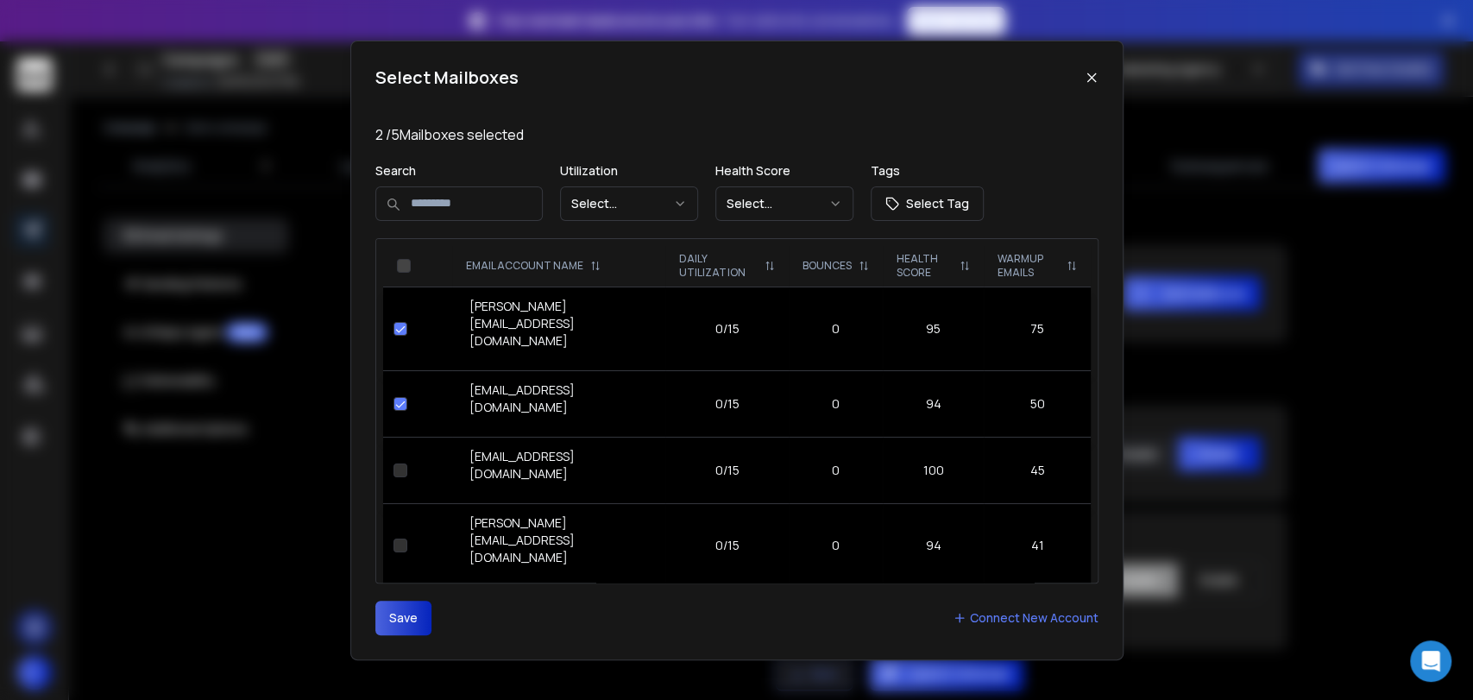
click at [407, 608] on button "Save" at bounding box center [403, 618] width 56 height 35
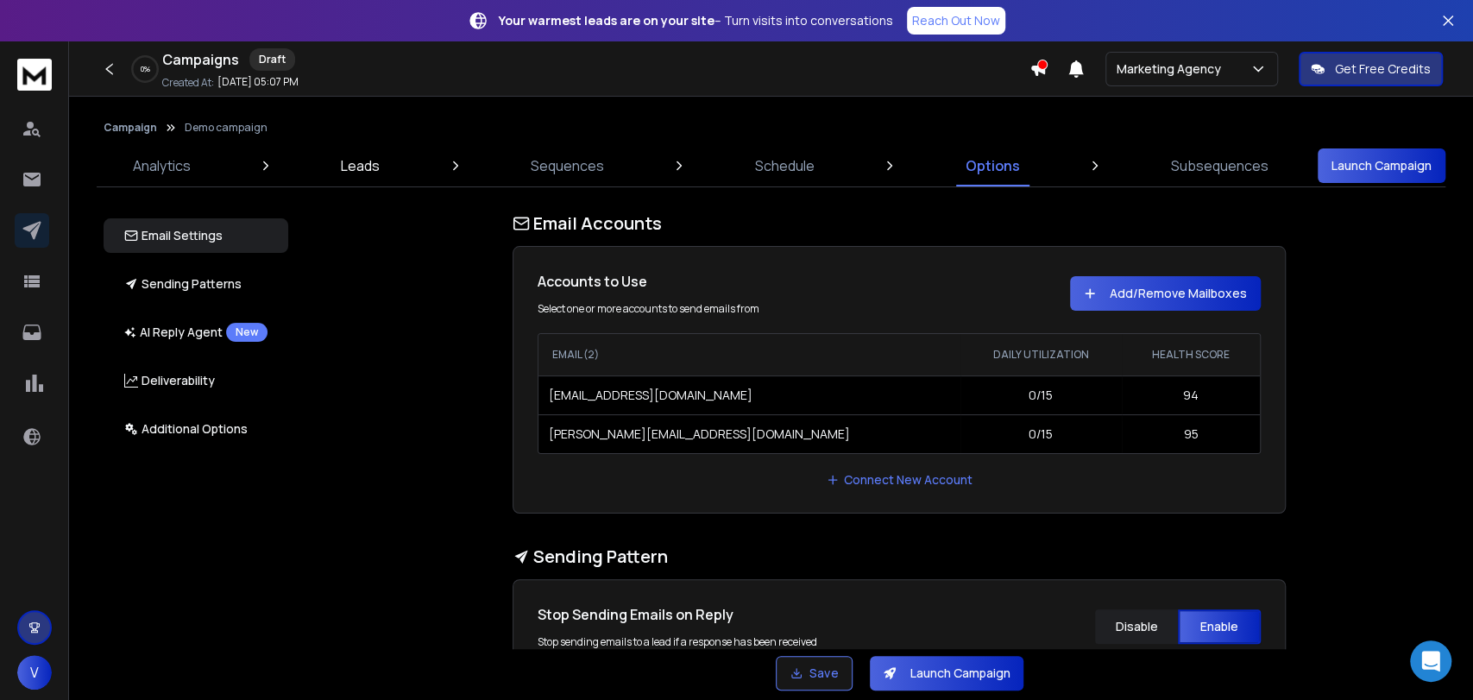
click at [368, 155] on p "Leads" at bounding box center [360, 165] width 39 height 21
